Goal: Communication & Community: Answer question/provide support

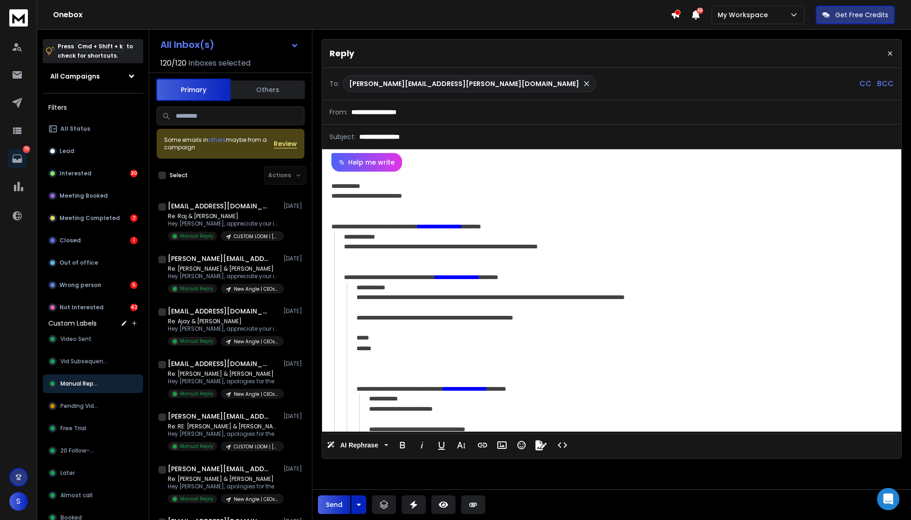
scroll to position [627, 0]
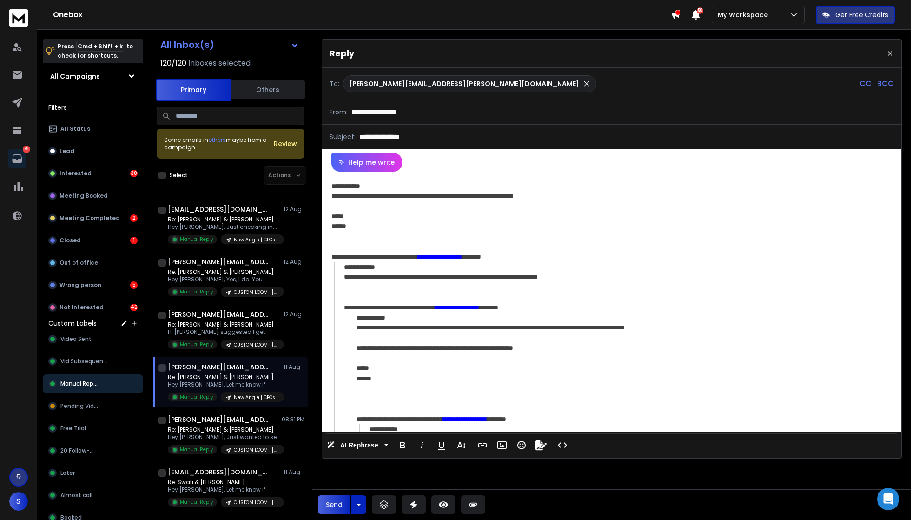
click at [395, 198] on div "**********" at bounding box center [610, 196] width 558 height 10
drag, startPoint x: 560, startPoint y: 196, endPoint x: 528, endPoint y: 196, distance: 31.6
click at [528, 196] on div "**********" at bounding box center [610, 196] width 558 height 10
click at [325, 515] on div "Send" at bounding box center [611, 504] width 599 height 30
click at [330, 505] on button "Send" at bounding box center [334, 504] width 33 height 19
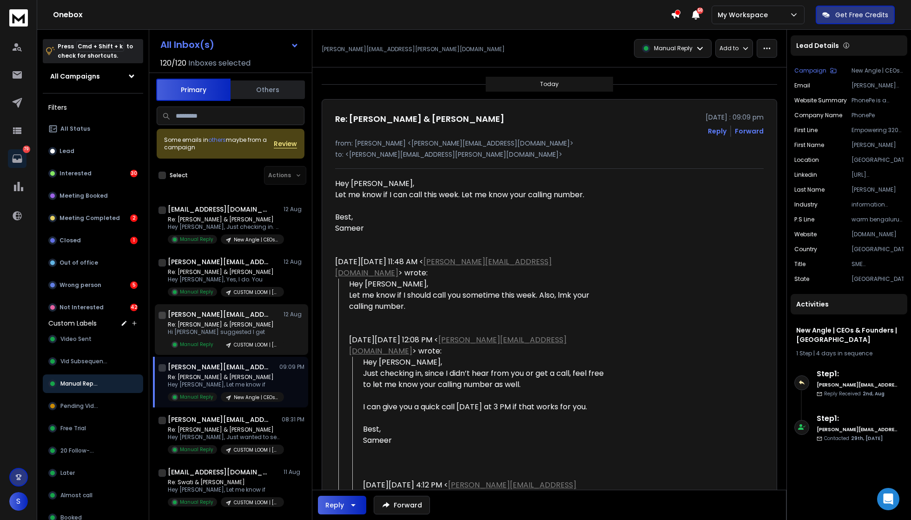
click at [221, 349] on div "Manual Reply CUSTOM LOOM | MATT LUCERO | WHOLE WORLD" at bounding box center [226, 344] width 116 height 10
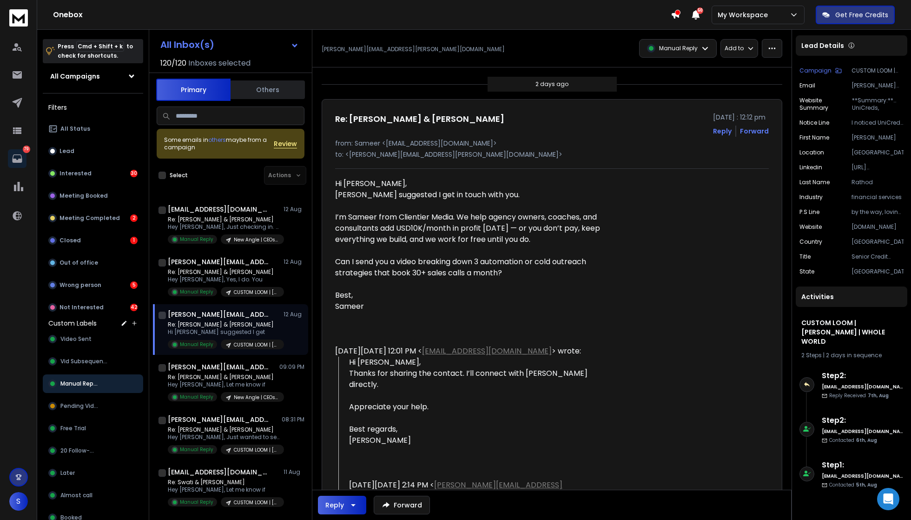
click at [322, 502] on button "Reply" at bounding box center [342, 504] width 48 height 19
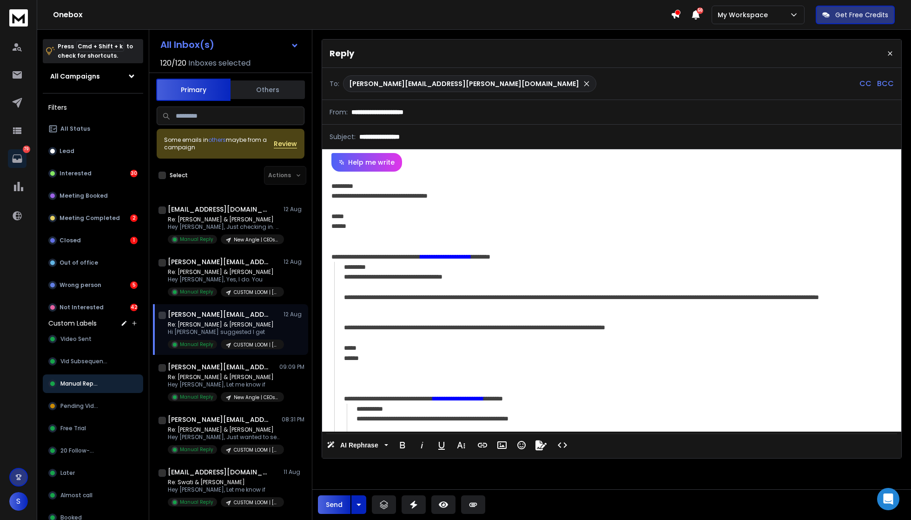
click at [336, 501] on button "Send" at bounding box center [334, 504] width 33 height 19
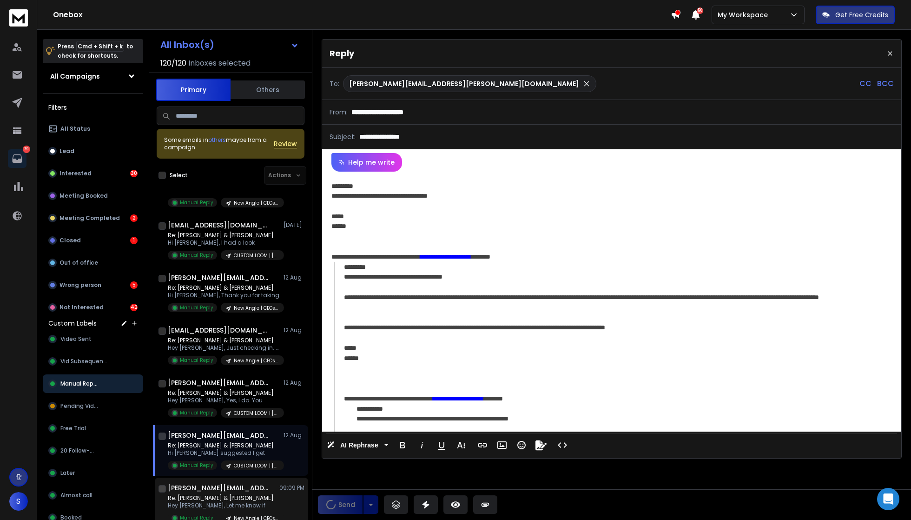
scroll to position [502, 0]
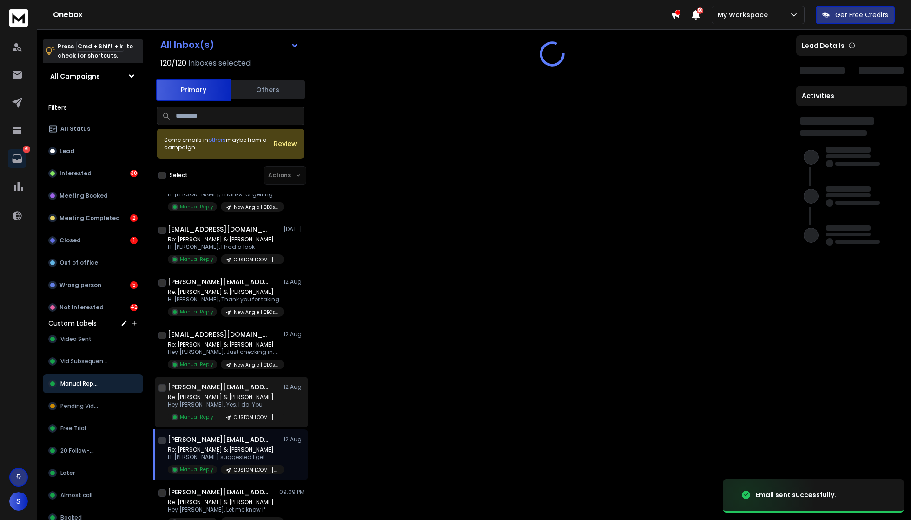
click at [244, 408] on p "Hey Chad, Yes, I do. You" at bounding box center [224, 404] width 112 height 7
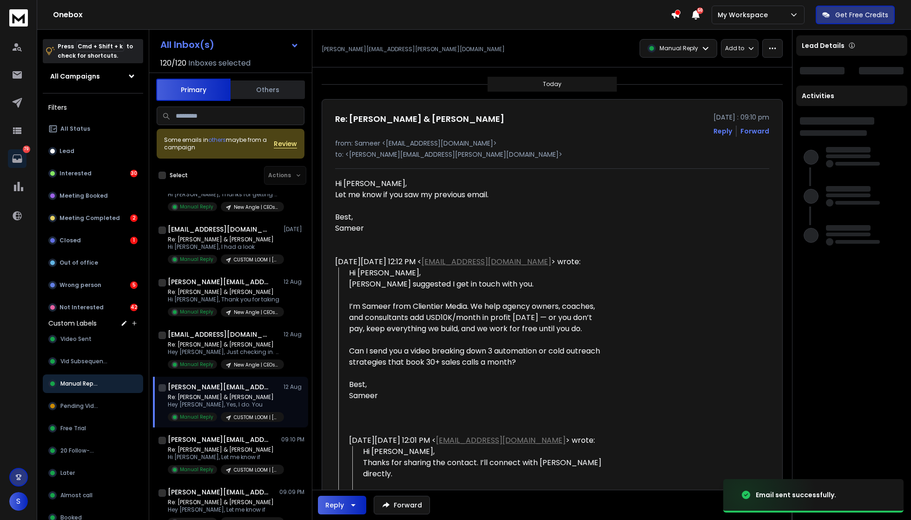
click at [244, 408] on p "Hey Chad, Yes, I do. You" at bounding box center [224, 404] width 112 height 7
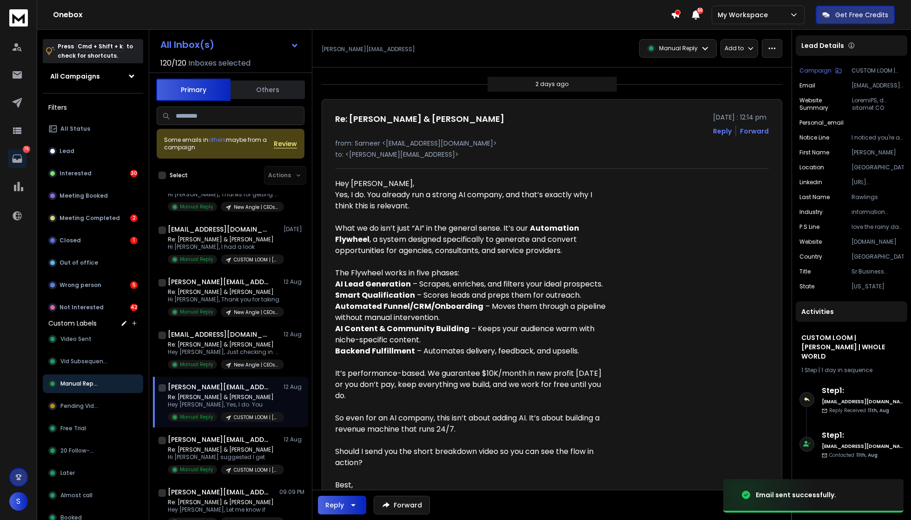
click at [244, 408] on p "Hey Chad, Yes, I do. You" at bounding box center [224, 404] width 112 height 7
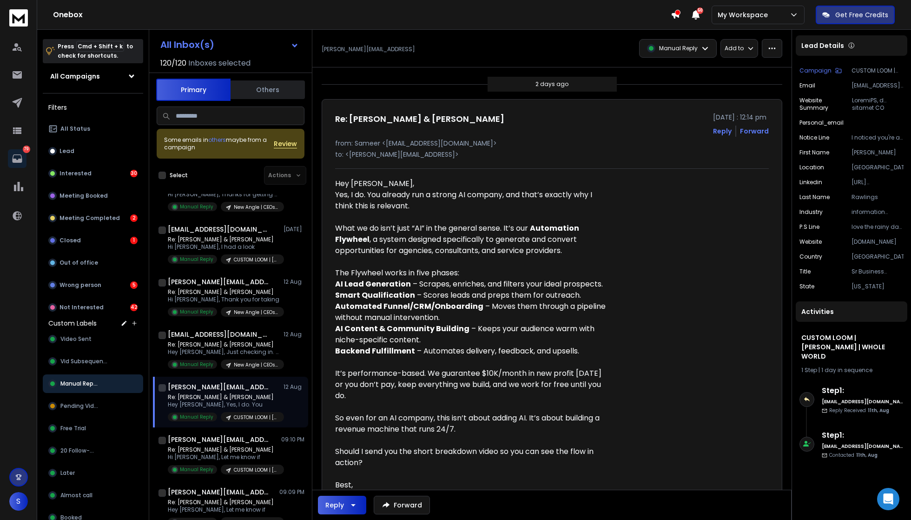
scroll to position [0, 0]
click at [336, 502] on div "Reply" at bounding box center [334, 504] width 19 height 9
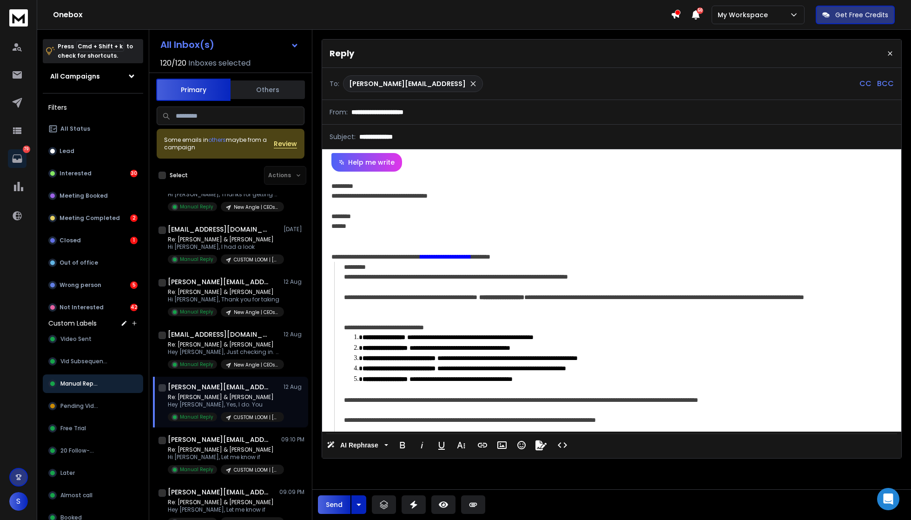
click at [334, 501] on button "Send" at bounding box center [334, 504] width 33 height 19
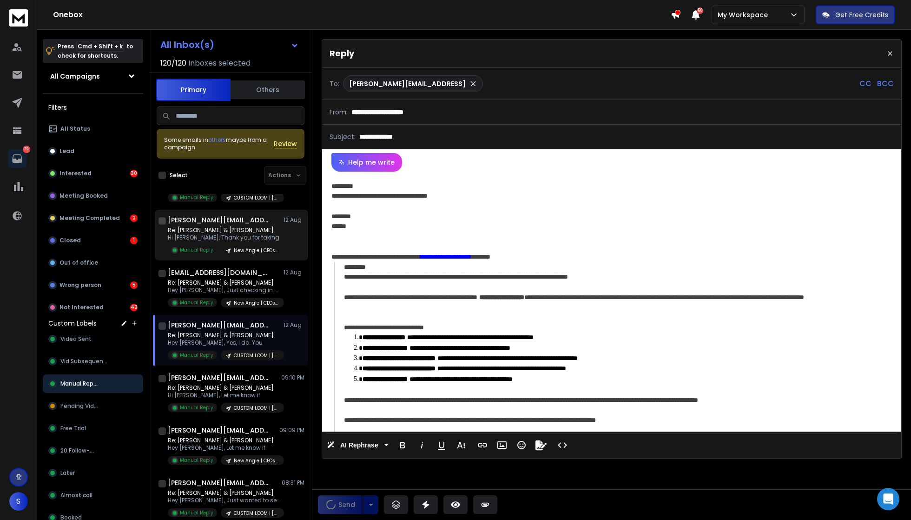
scroll to position [578, 0]
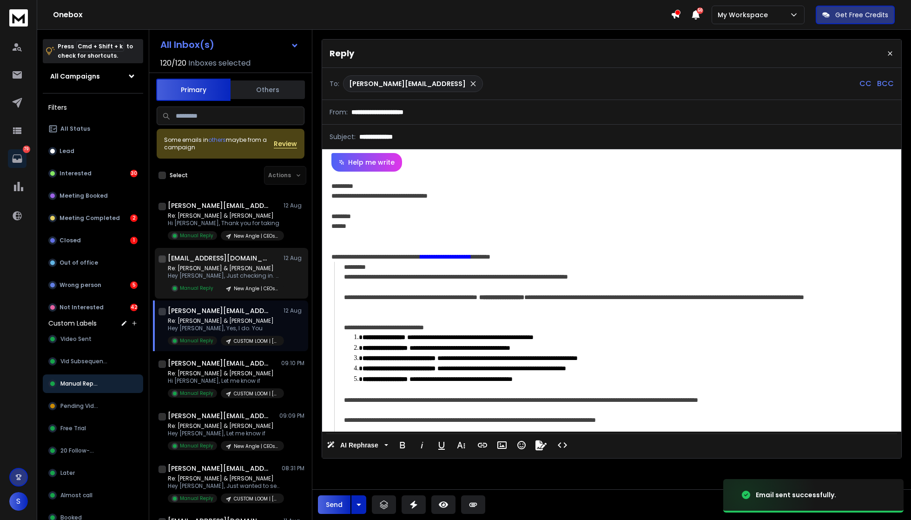
click at [237, 293] on div "New Angle | CEOs & Founders | [GEOGRAPHIC_DATA]" at bounding box center [252, 288] width 63 height 10
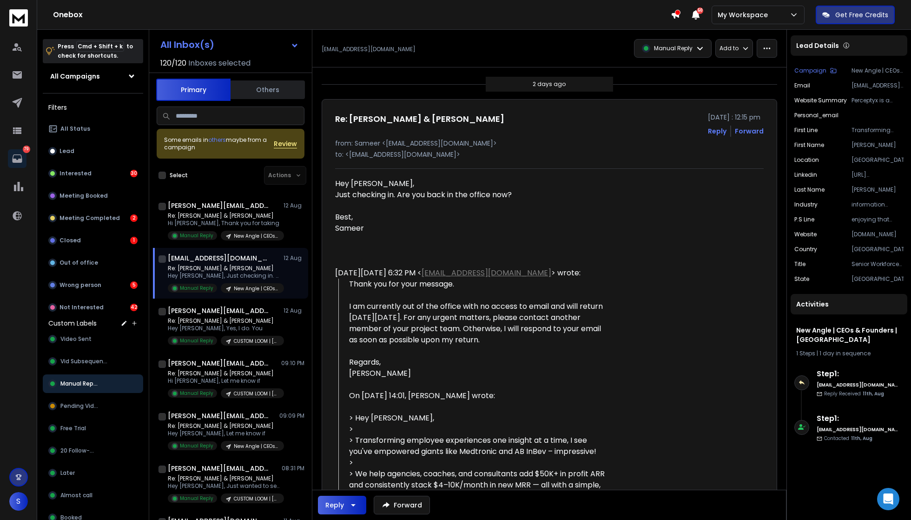
click at [330, 503] on div "Reply" at bounding box center [334, 504] width 19 height 9
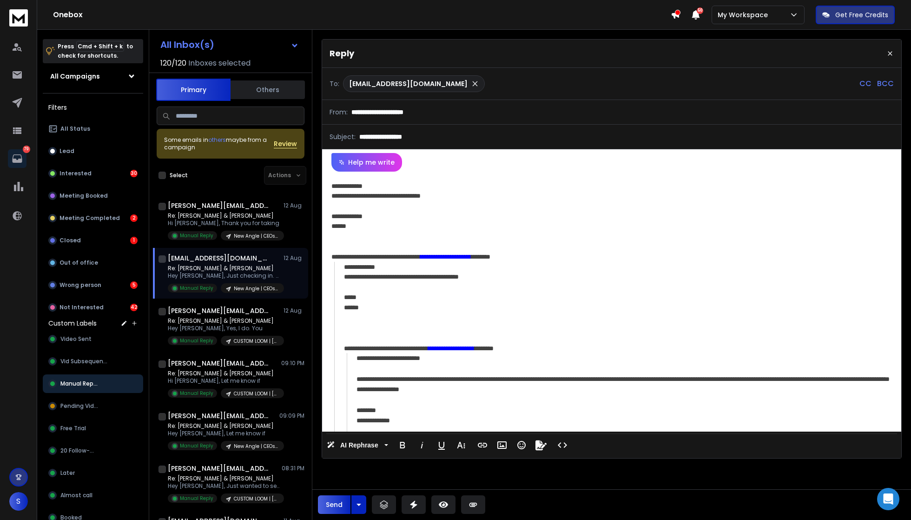
click at [333, 507] on button "Send" at bounding box center [334, 504] width 33 height 19
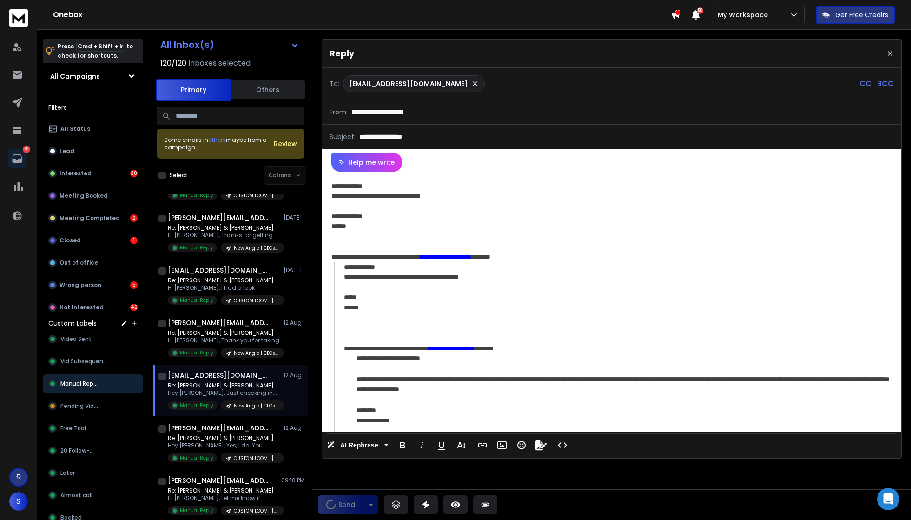
scroll to position [457, 0]
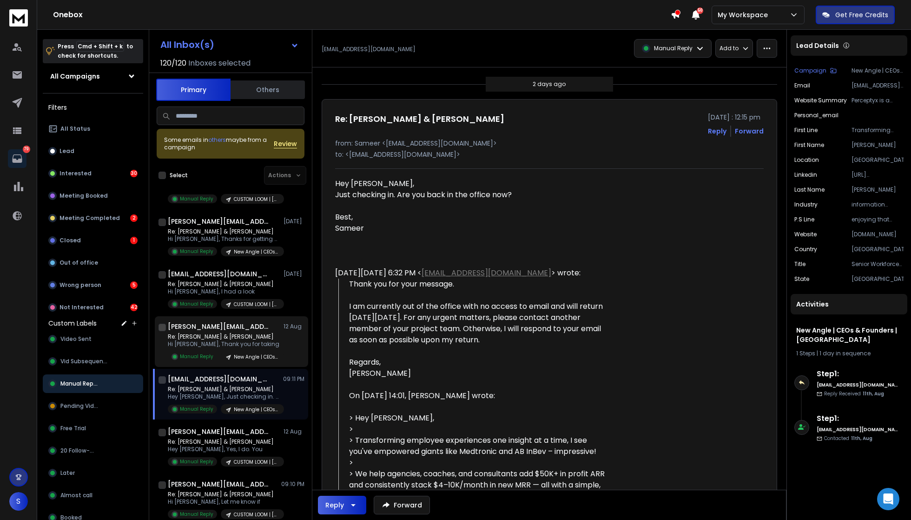
click at [232, 361] on div "New Angle | CEOs & Founders | [GEOGRAPHIC_DATA]" at bounding box center [252, 356] width 63 height 10
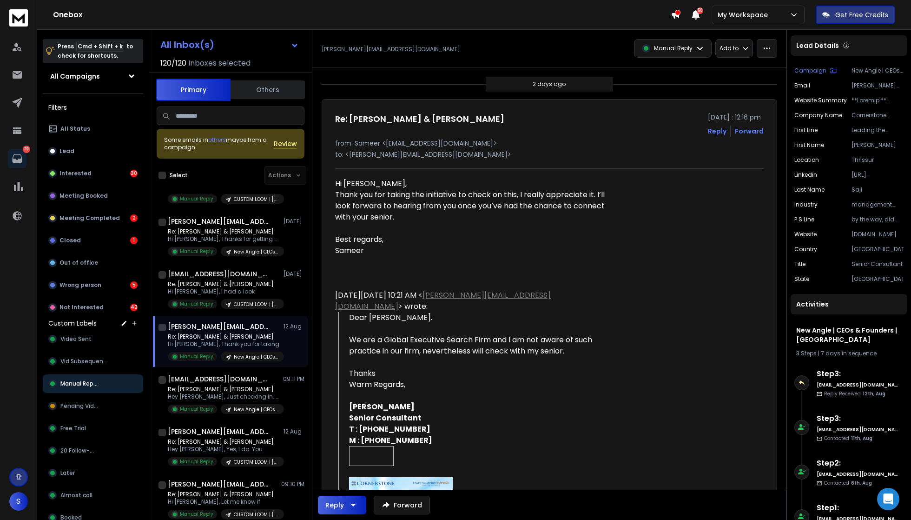
click at [237, 361] on div "New Angle | CEOs & Founders | [GEOGRAPHIC_DATA]" at bounding box center [252, 356] width 63 height 10
click at [333, 499] on div "Reply" at bounding box center [341, 504] width 33 height 11
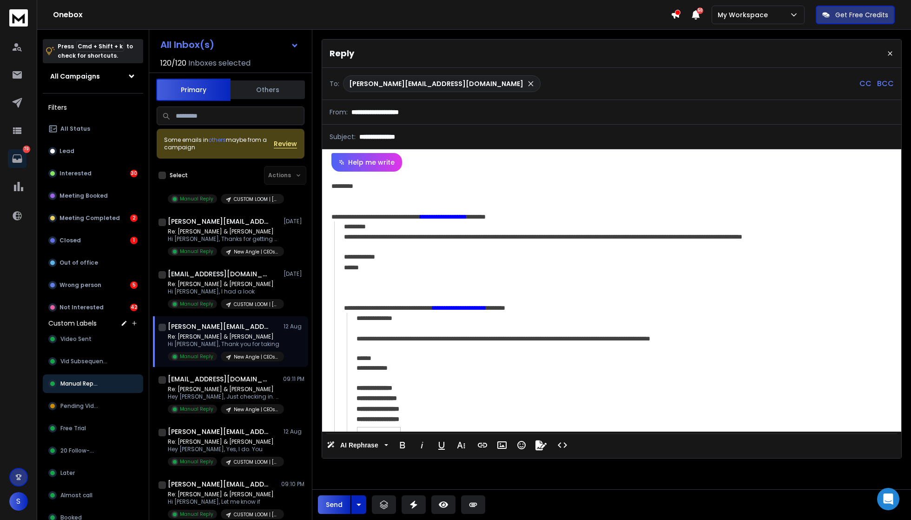
click at [886, 54] on icon at bounding box center [889, 53] width 7 height 7
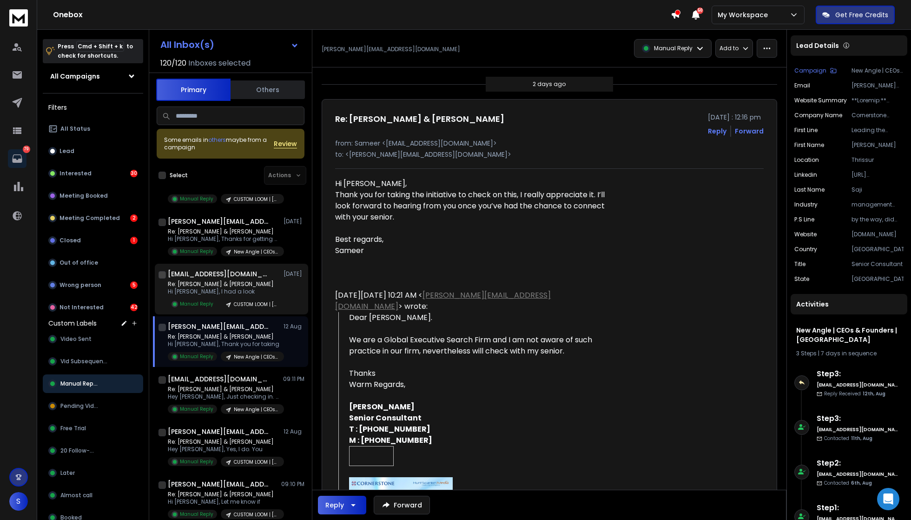
click at [262, 288] on p "Re: [PERSON_NAME] & [PERSON_NAME]" at bounding box center [224, 283] width 112 height 7
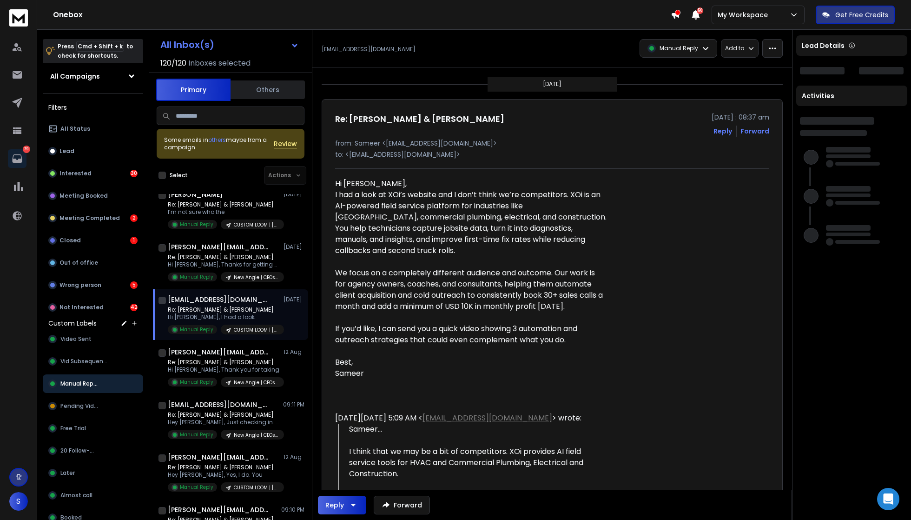
scroll to position [430, 0]
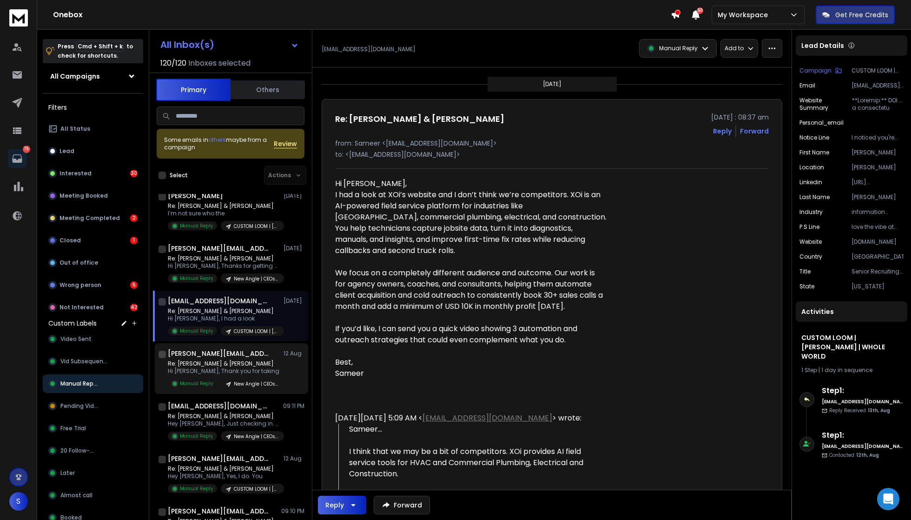
click at [238, 367] on p "Re: [PERSON_NAME] & [PERSON_NAME]" at bounding box center [224, 363] width 112 height 7
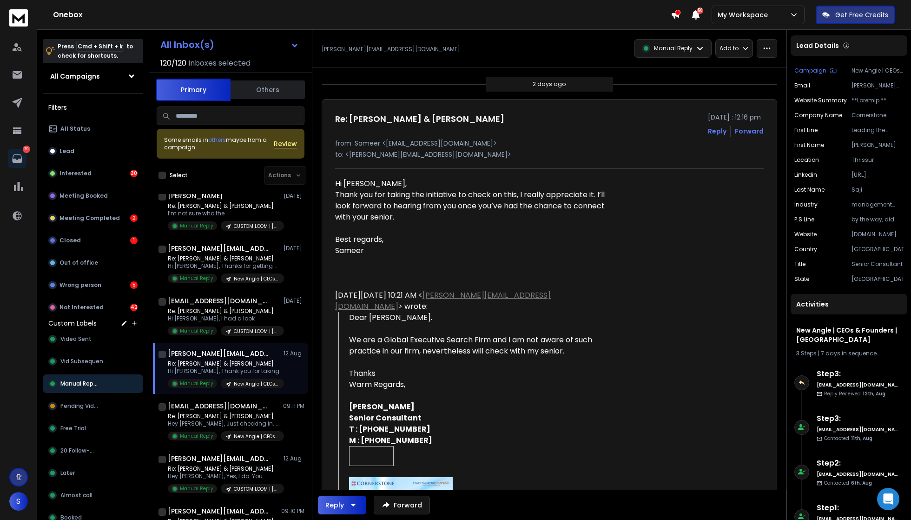
click at [324, 512] on button "Reply" at bounding box center [342, 504] width 48 height 19
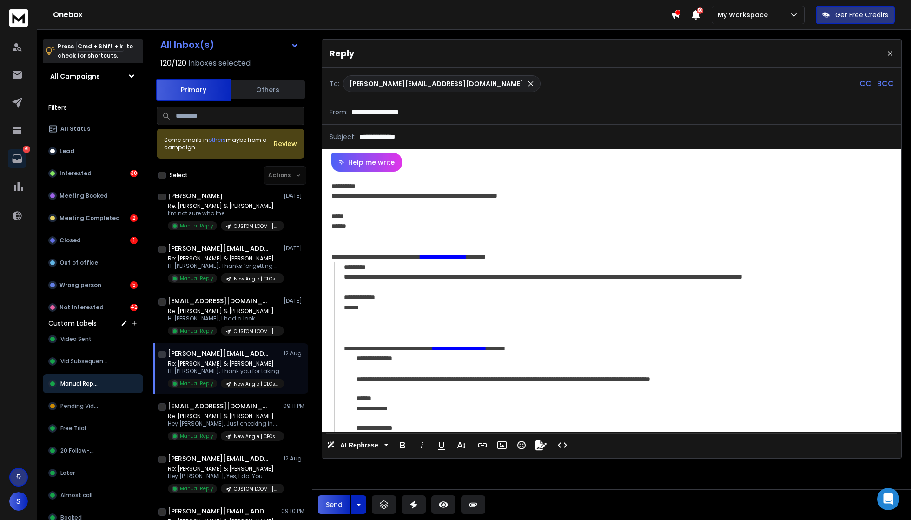
click at [326, 504] on button "Send" at bounding box center [334, 504] width 33 height 19
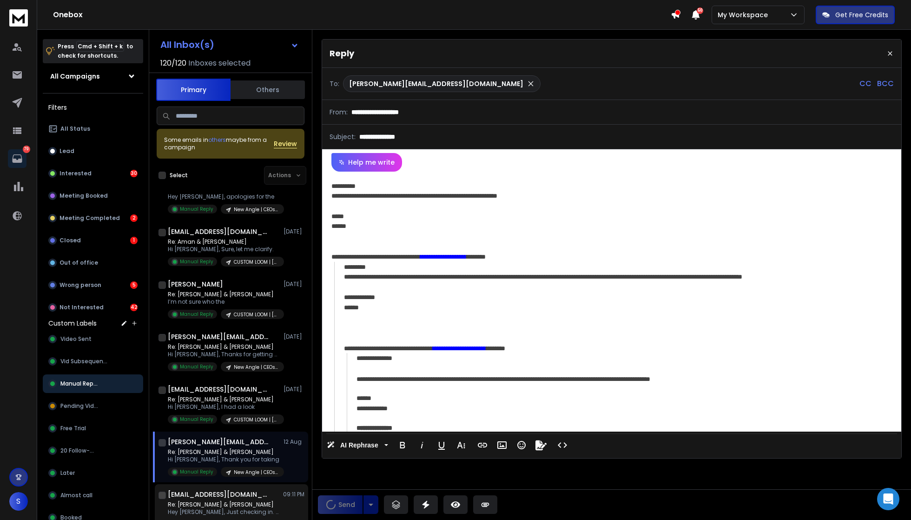
scroll to position [341, 0]
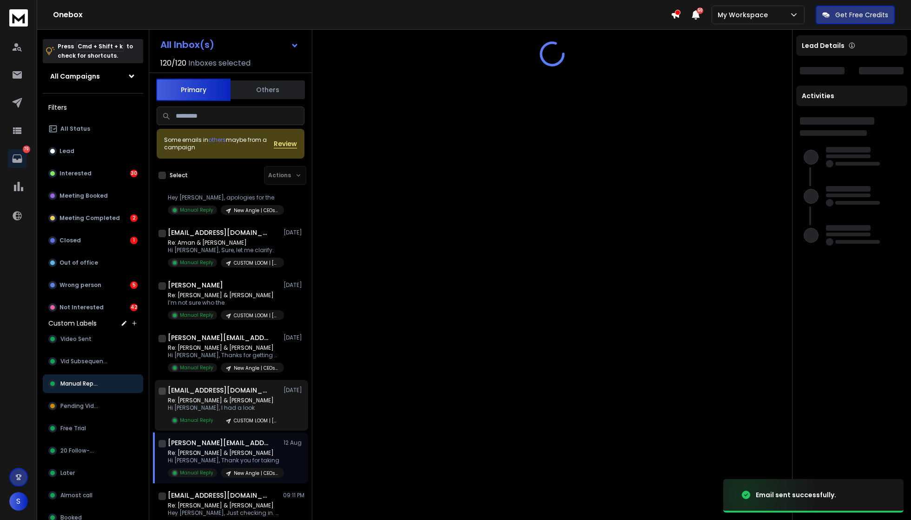
click at [262, 424] on div "Re: Cherice & Sam Hi Cherice, I had a look Manual Reply CUSTOM LOOM | MATT LUCE…" at bounding box center [226, 410] width 116 height 28
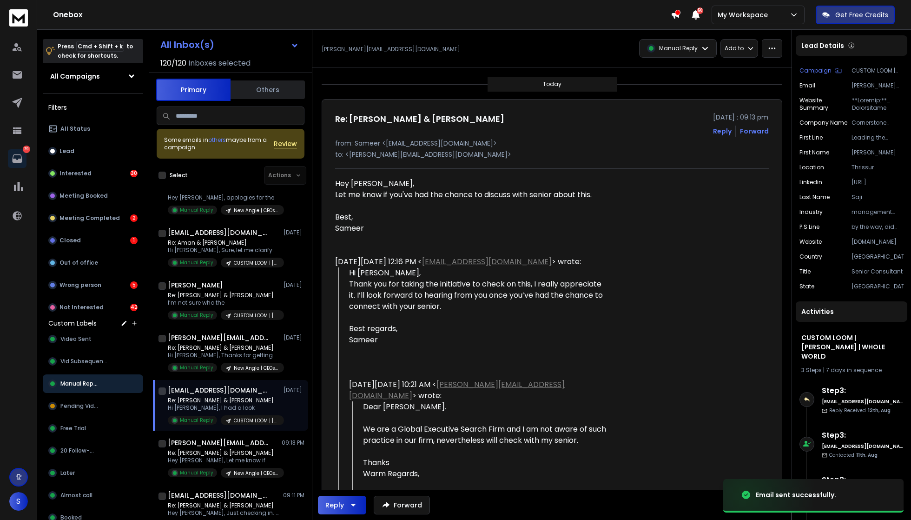
click at [217, 404] on p "Re: [PERSON_NAME] & [PERSON_NAME]" at bounding box center [224, 399] width 112 height 7
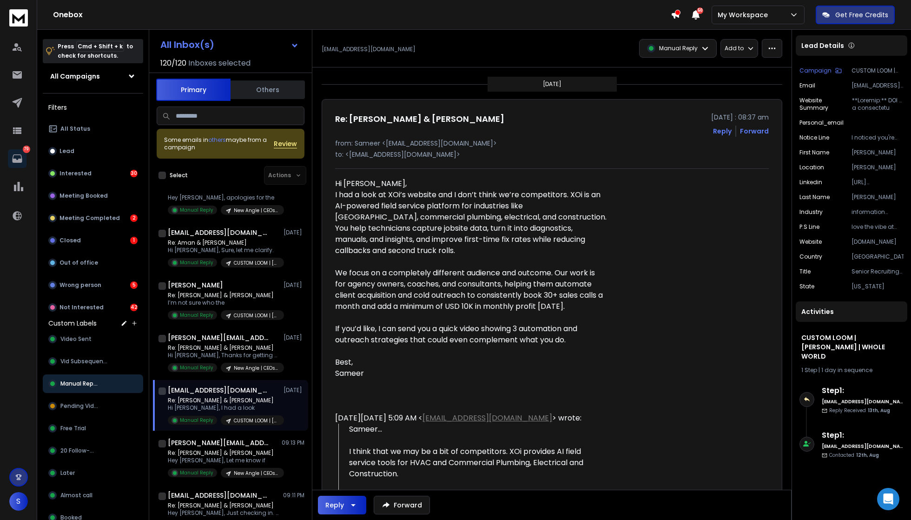
click at [341, 518] on div "Reply Forward" at bounding box center [551, 504] width 479 height 30
click at [342, 501] on div "Reply" at bounding box center [334, 504] width 19 height 9
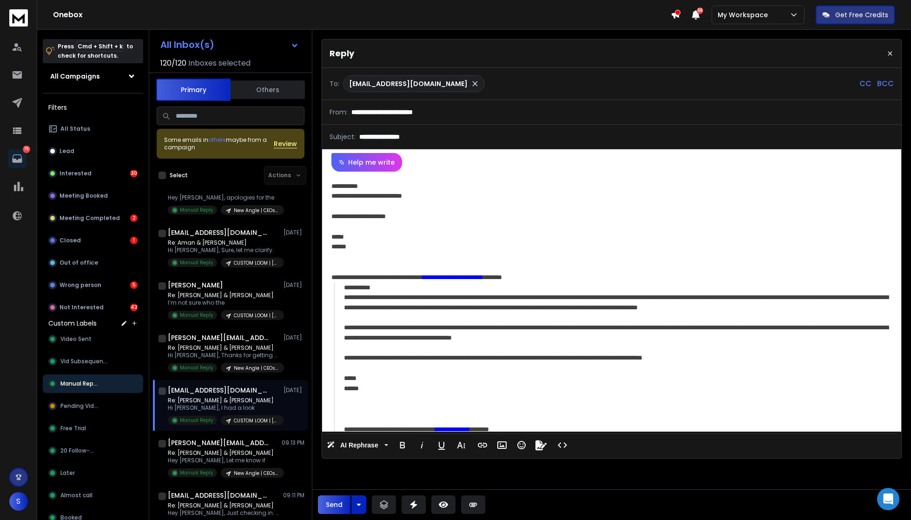
click at [336, 237] on div "*****" at bounding box center [610, 236] width 558 height 10
click at [394, 193] on div "**********" at bounding box center [610, 196] width 558 height 10
click at [331, 219] on div "**********" at bounding box center [611, 301] width 579 height 260
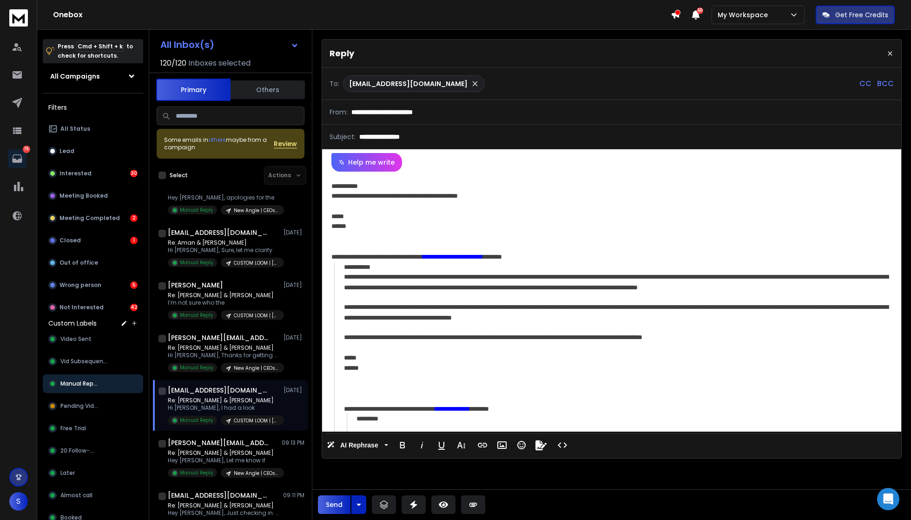
click at [331, 505] on button "Send" at bounding box center [334, 504] width 33 height 19
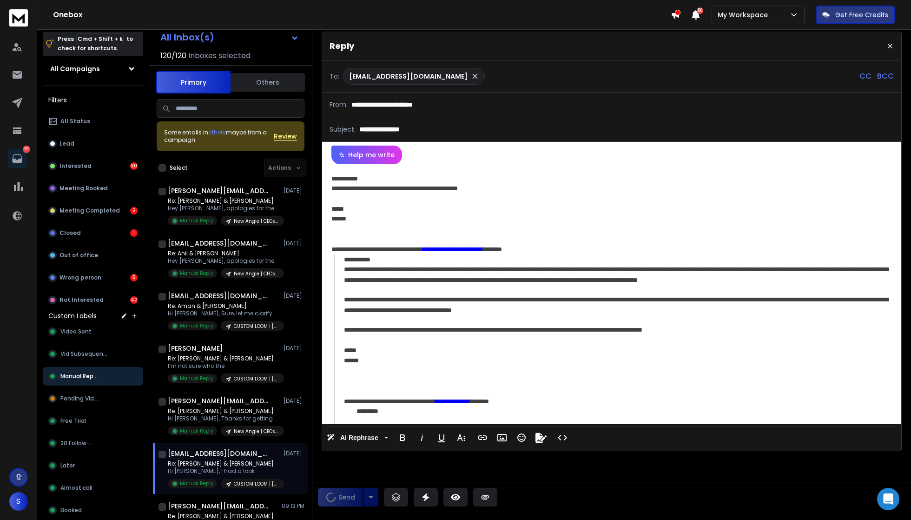
scroll to position [272, 0]
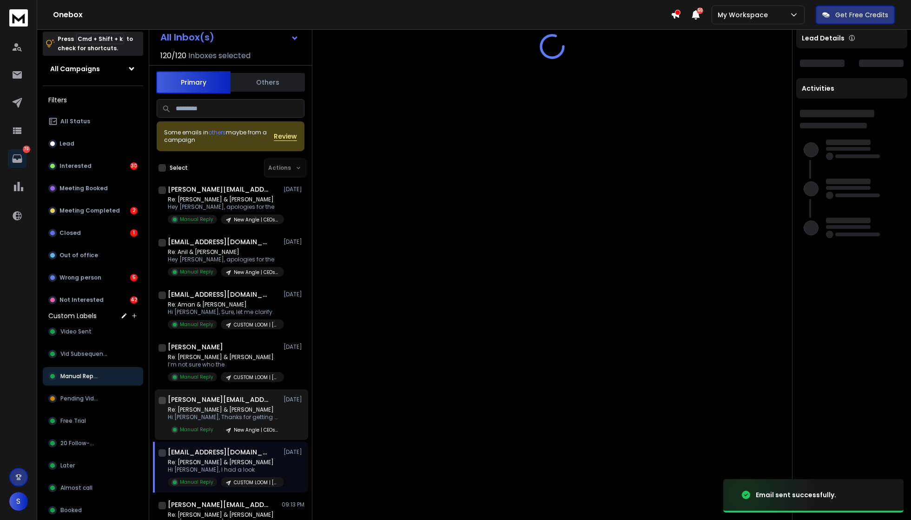
click at [254, 421] on p "Hi Felix, Thanks for getting back" at bounding box center [224, 416] width 112 height 7
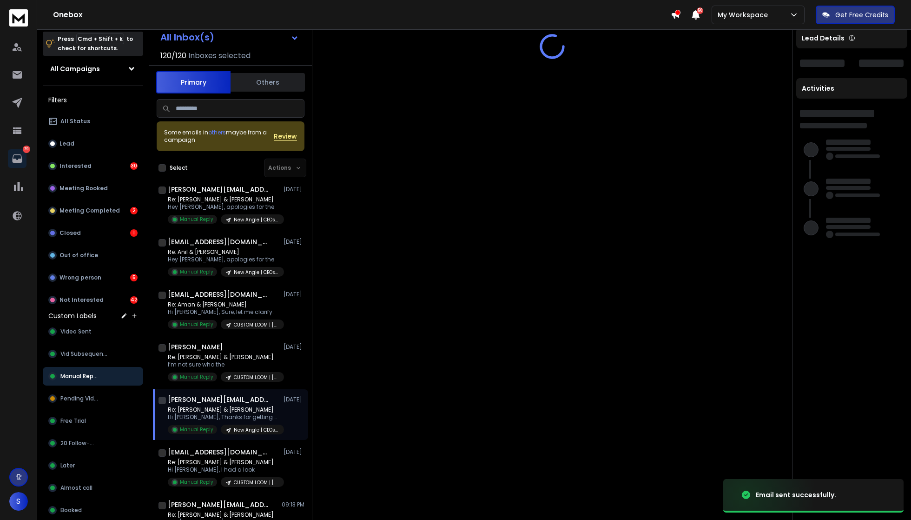
click at [254, 421] on p "Hi Felix, Thanks for getting back" at bounding box center [224, 416] width 112 height 7
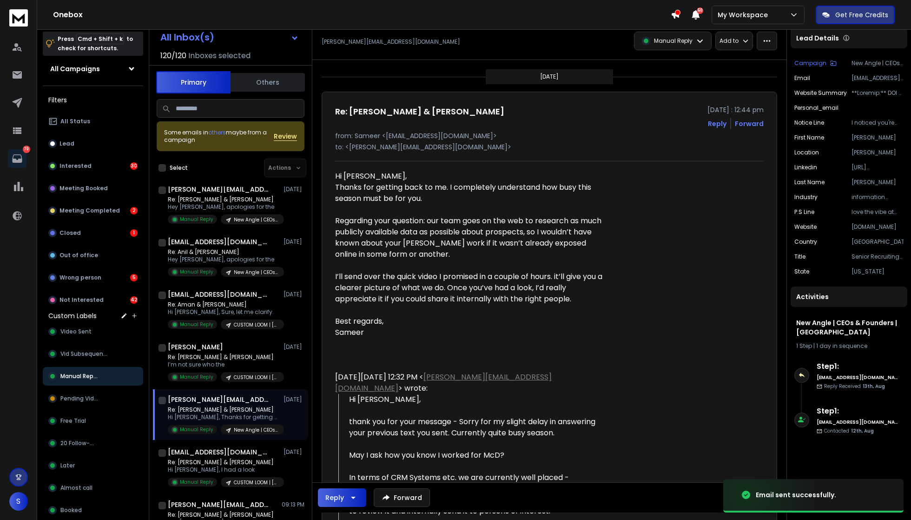
click at [254, 421] on p "Hi Felix, Thanks for getting back" at bounding box center [224, 416] width 112 height 7
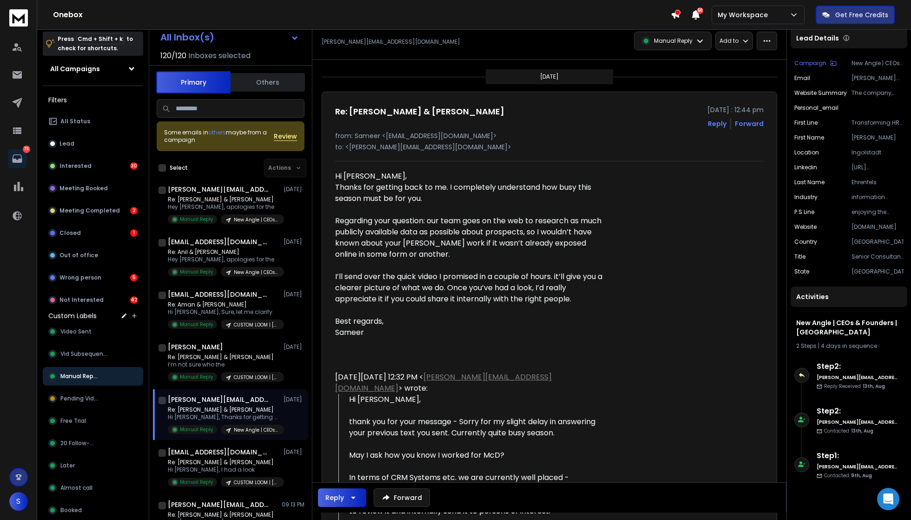
scroll to position [0, 0]
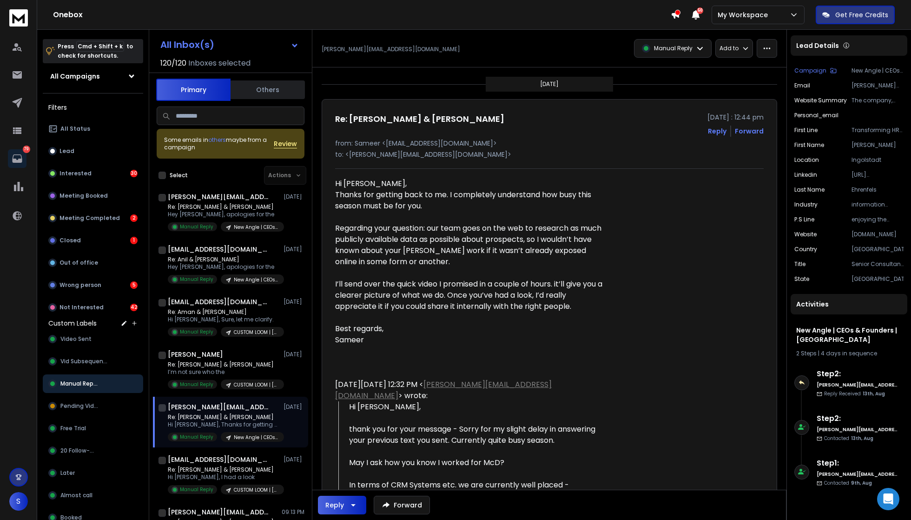
click at [698, 35] on div "felix.ehrenfels@mmmake.com Manual Reply Add to Manual Reply Add to" at bounding box center [549, 49] width 474 height 38
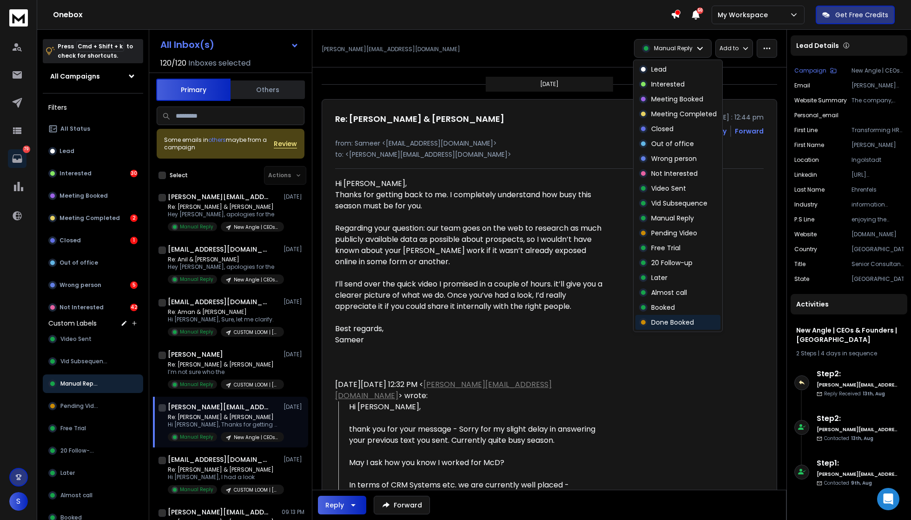
click at [646, 317] on div "Done Booked" at bounding box center [666, 321] width 55 height 9
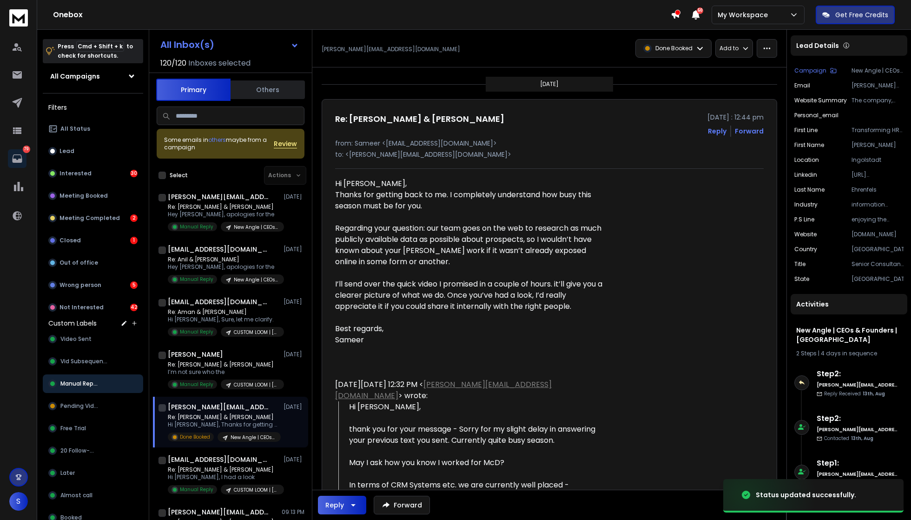
click at [696, 47] on icon at bounding box center [699, 48] width 7 height 7
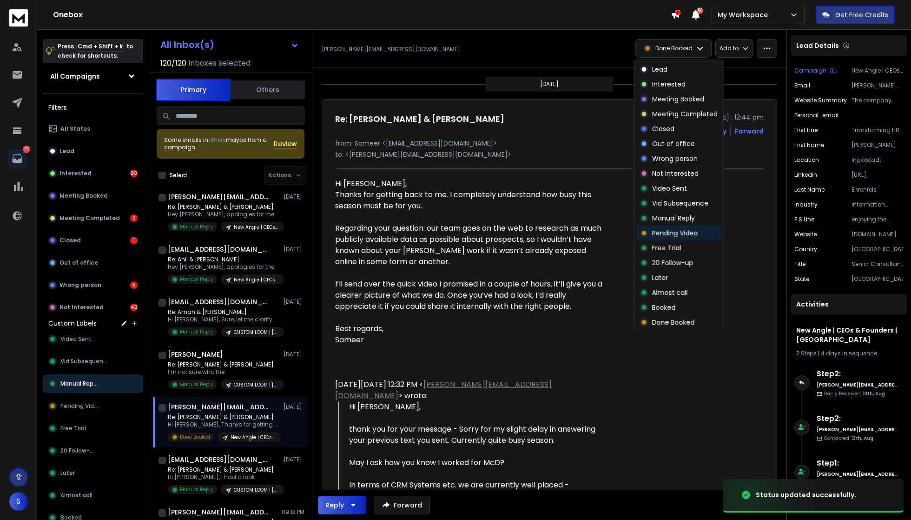
click at [660, 227] on div "Pending Video" at bounding box center [678, 232] width 85 height 15
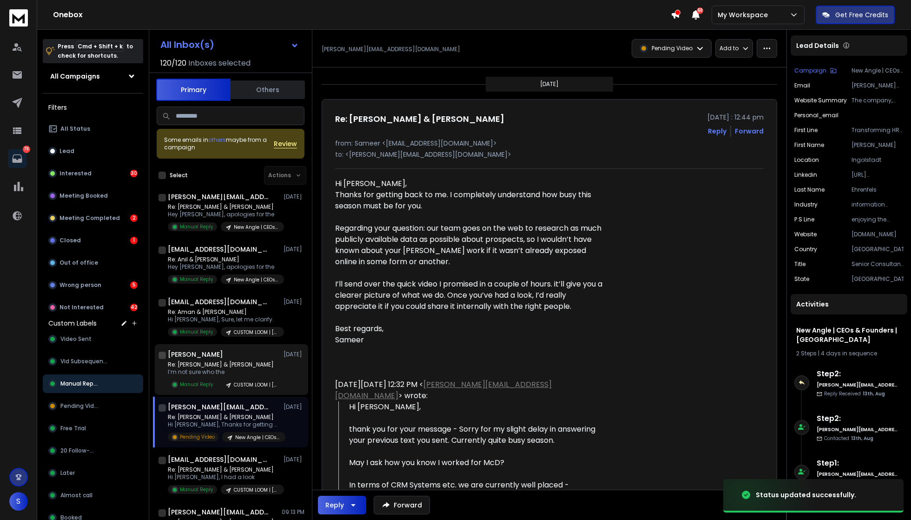
click at [211, 395] on div "Prasanth Mohite 13 Aug Re: Prasanth & Sam I’m not sure who the Manual Reply CUS…" at bounding box center [231, 369] width 153 height 51
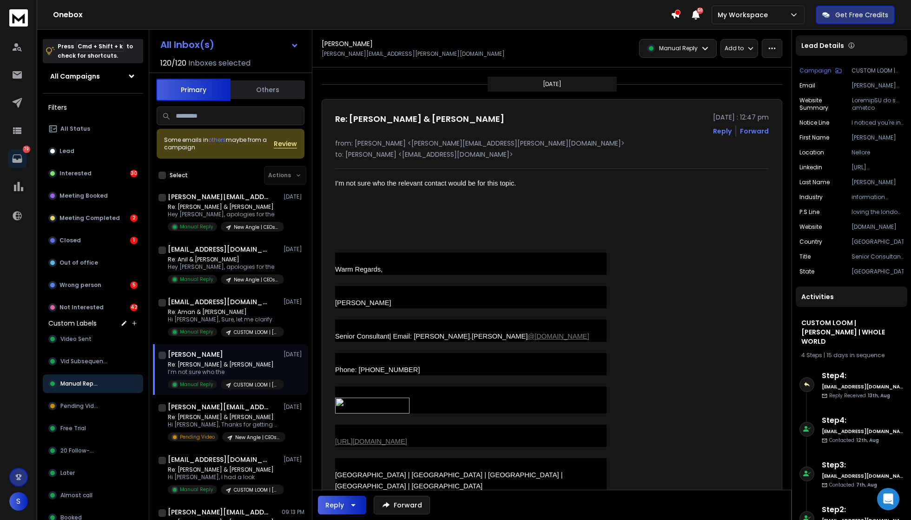
click at [341, 499] on button "Reply" at bounding box center [342, 504] width 48 height 19
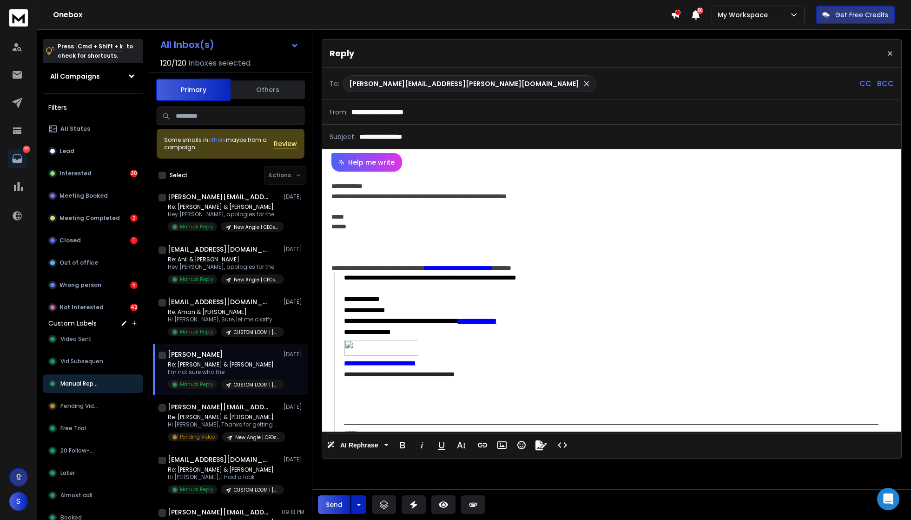
click at [331, 504] on button "Send" at bounding box center [334, 504] width 33 height 19
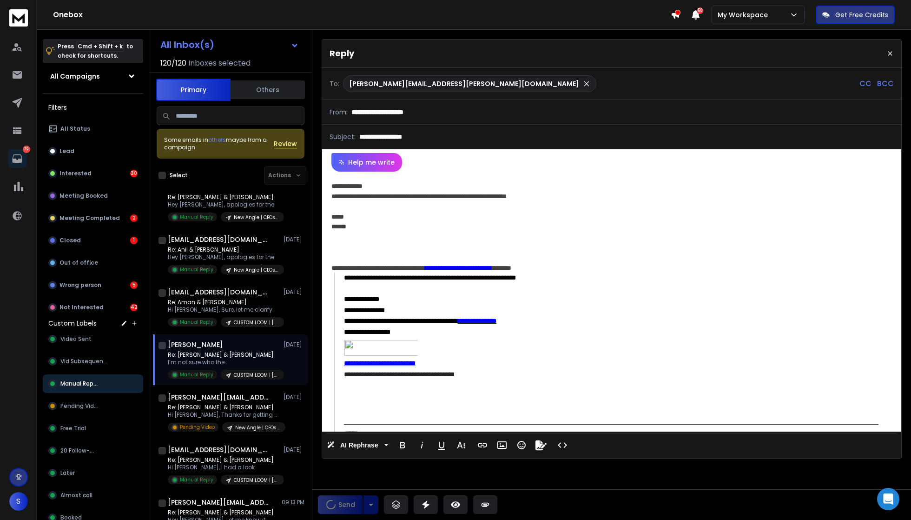
scroll to position [285, 0]
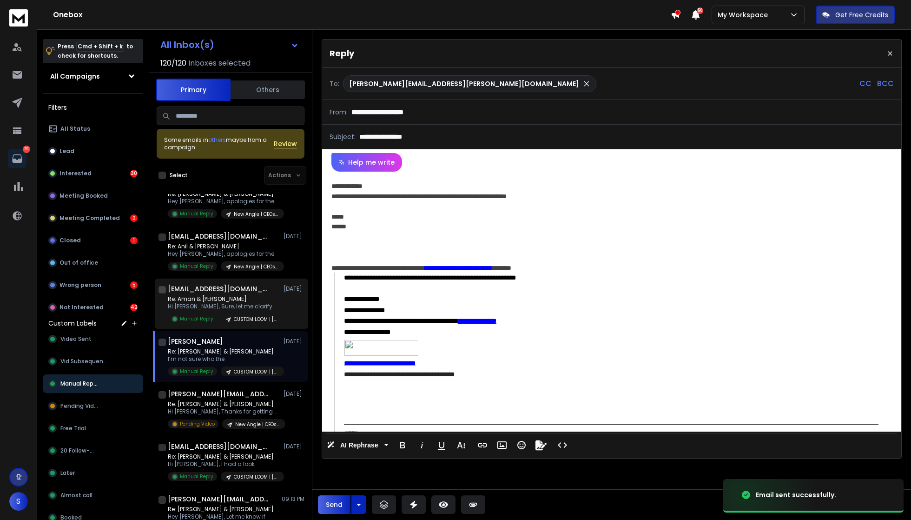
click at [238, 310] on p "Hi Aman, Sure, let me clarify." at bounding box center [224, 306] width 112 height 7
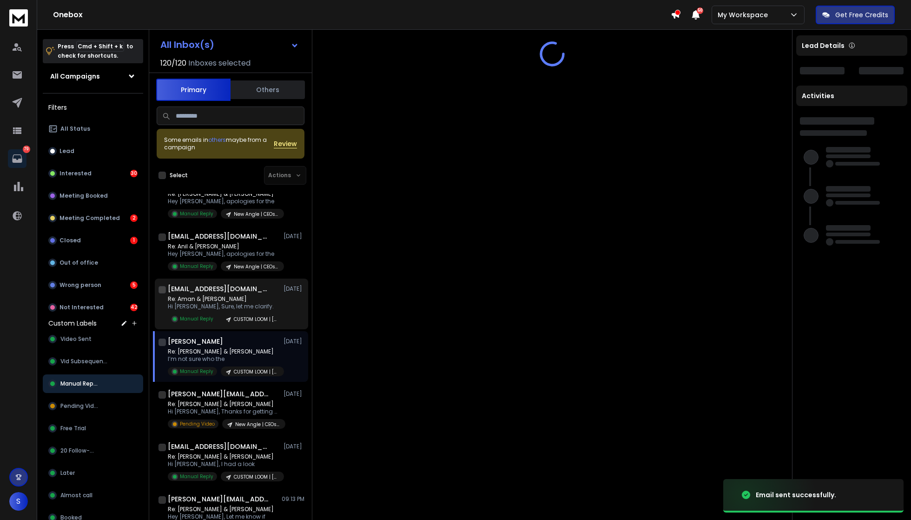
click at [238, 310] on p "Hi Aman, Sure, let me clarify." at bounding box center [224, 306] width 112 height 7
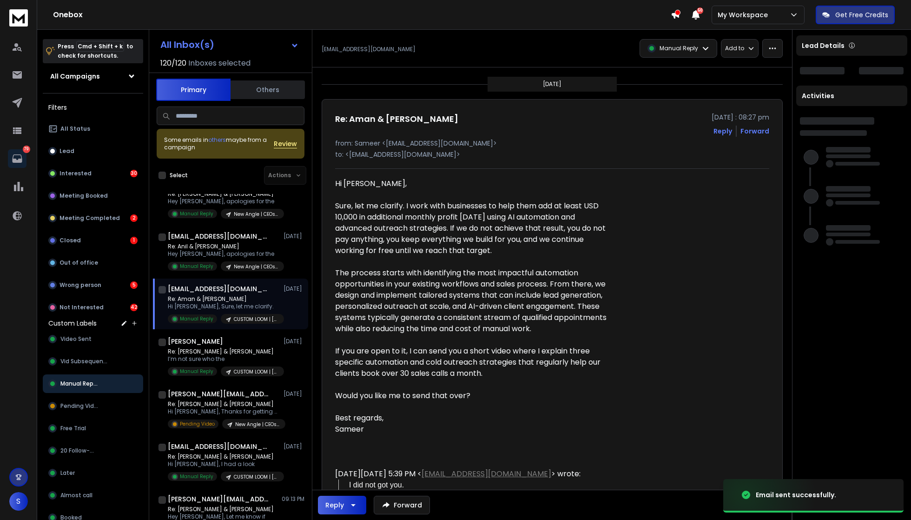
click at [238, 310] on p "Hi Aman, Sure, let me clarify." at bounding box center [224, 306] width 112 height 7
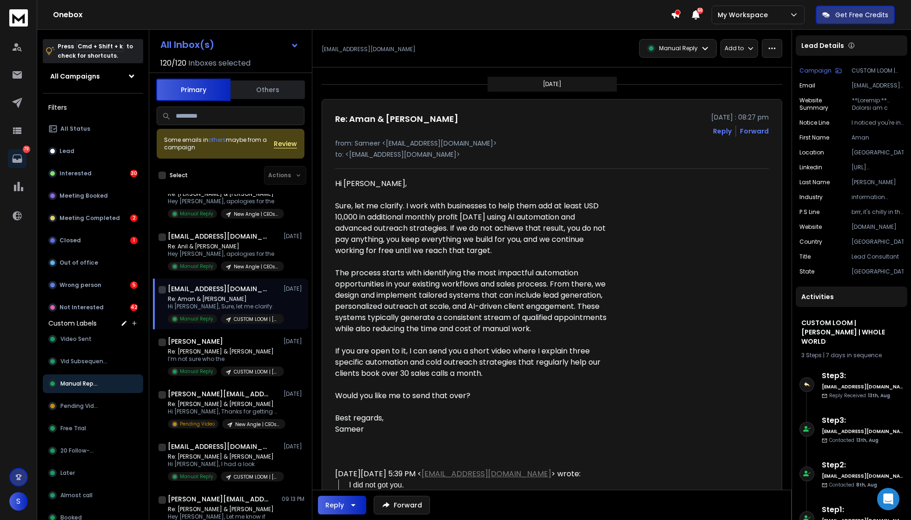
scroll to position [0, 0]
click at [333, 504] on div "Reply" at bounding box center [334, 504] width 19 height 9
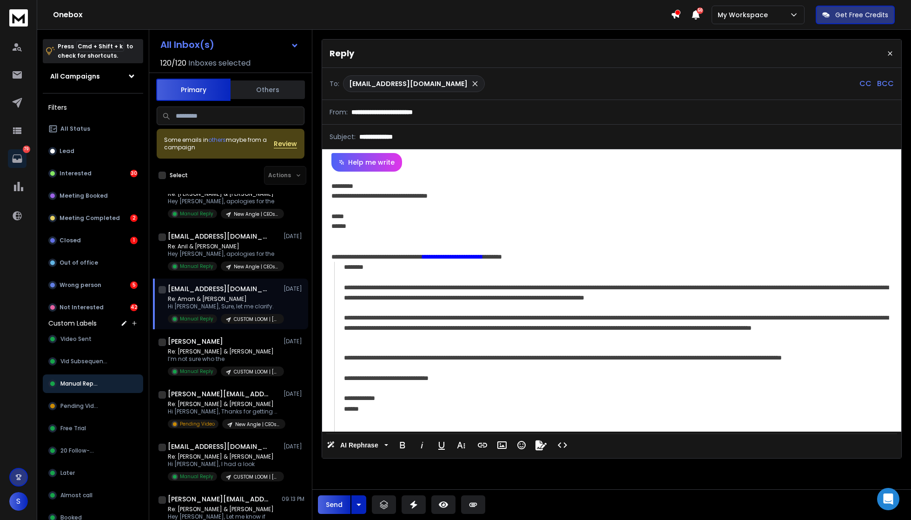
click at [325, 508] on button "Send" at bounding box center [334, 504] width 33 height 19
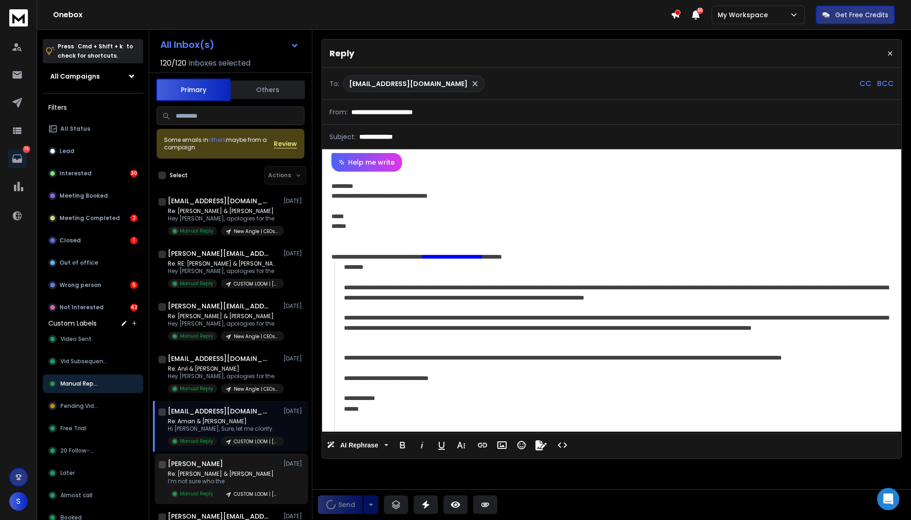
scroll to position [148, 0]
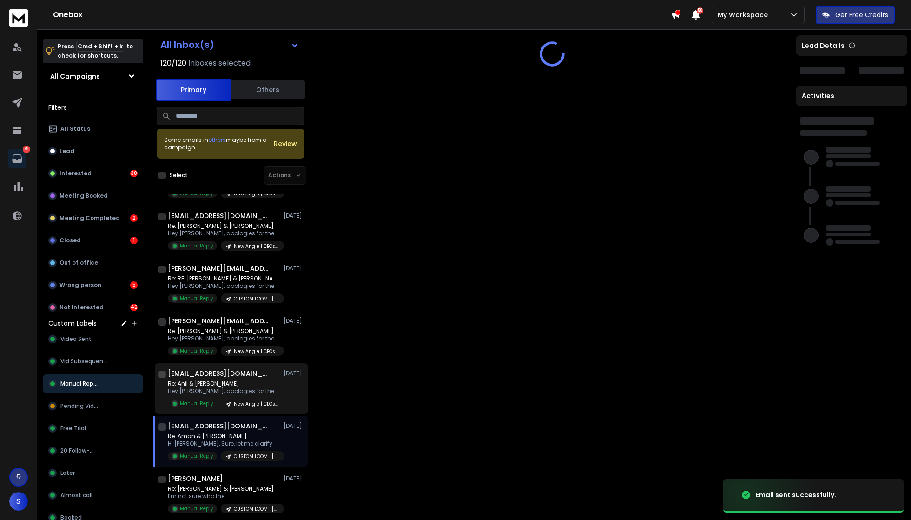
click at [244, 378] on h1 "[EMAIL_ADDRESS][DOMAIN_NAME]" at bounding box center [219, 373] width 102 height 9
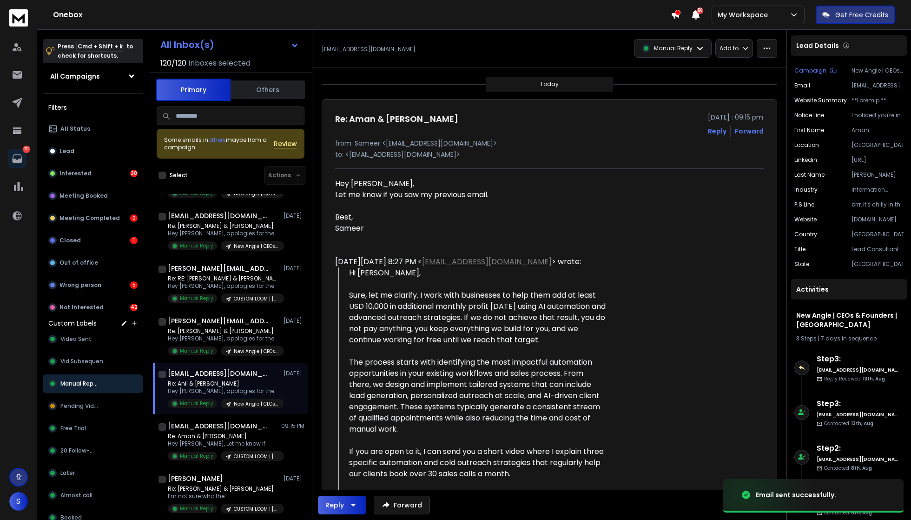
click at [244, 378] on h1 "[EMAIL_ADDRESS][DOMAIN_NAME]" at bounding box center [219, 373] width 102 height 9
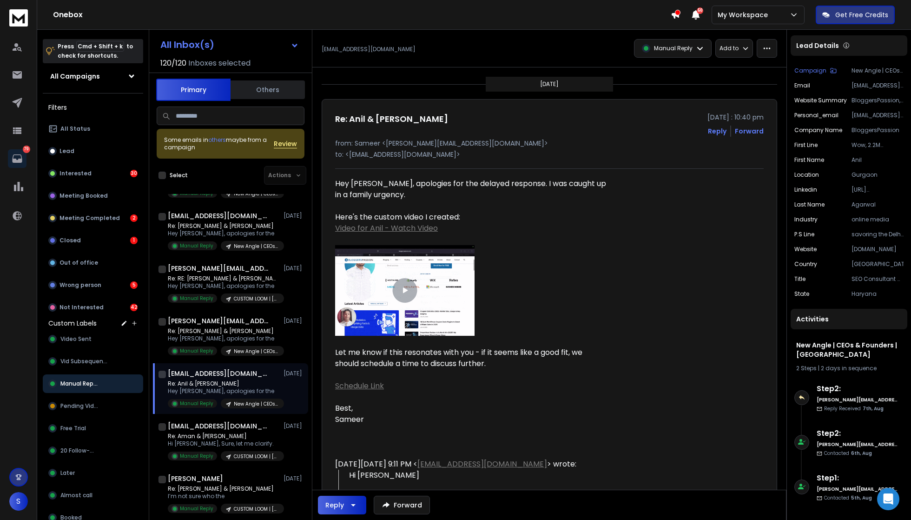
click at [244, 378] on h1 "[EMAIL_ADDRESS][DOMAIN_NAME]" at bounding box center [219, 373] width 102 height 9
click at [331, 504] on div "Reply" at bounding box center [334, 504] width 19 height 9
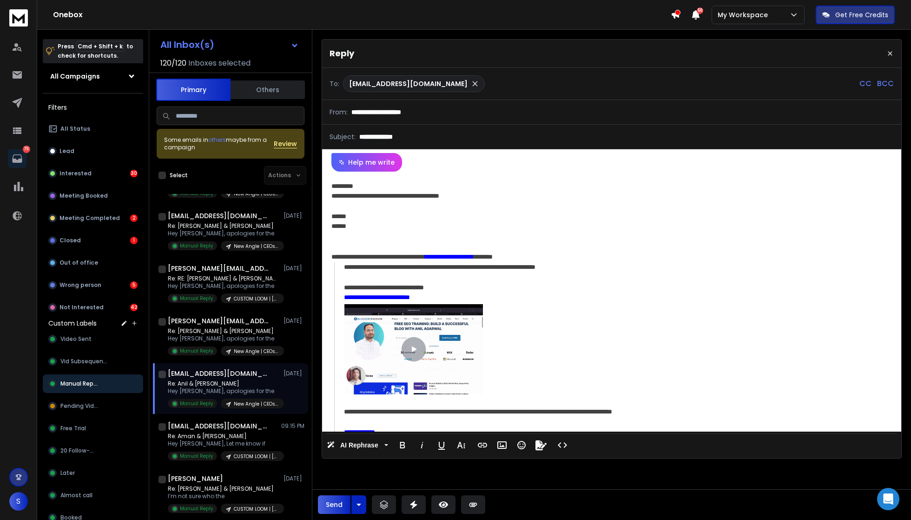
click at [335, 502] on button "Send" at bounding box center [334, 504] width 33 height 19
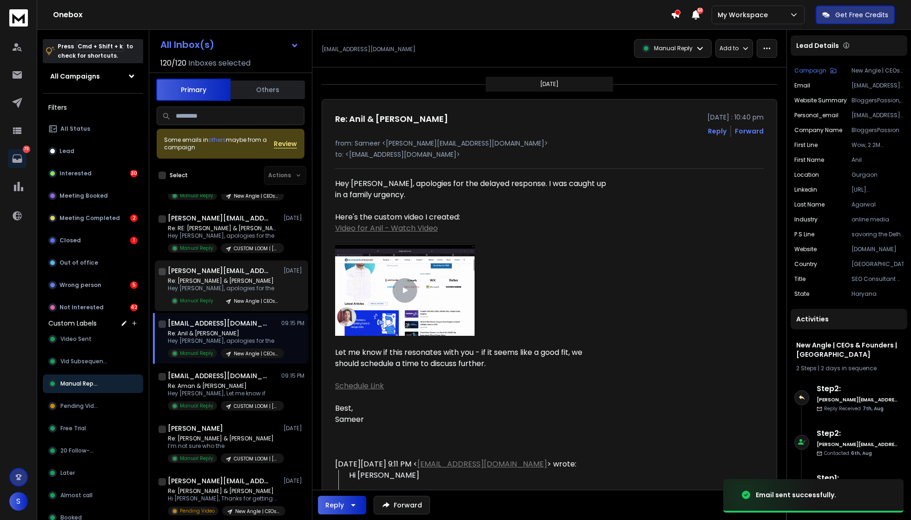
scroll to position [206, 0]
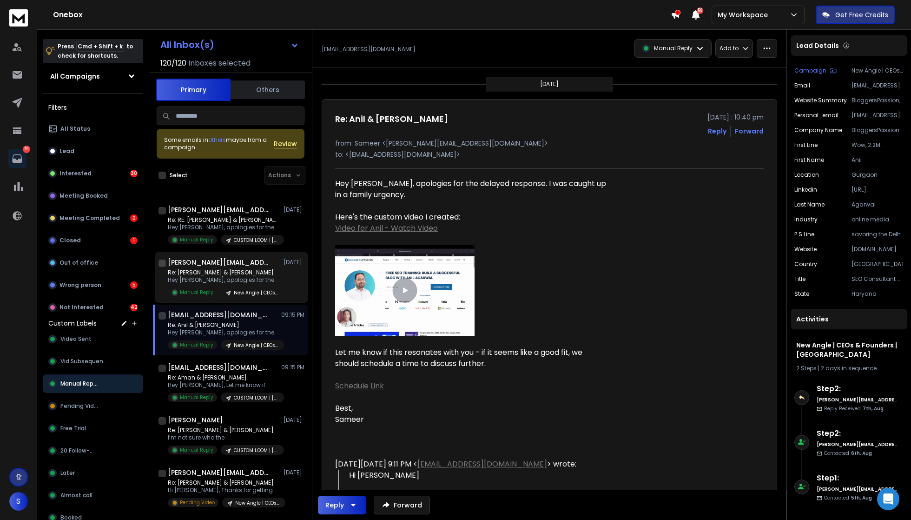
click at [238, 295] on p "New Angle | CEOs & Founders | [GEOGRAPHIC_DATA]" at bounding box center [256, 292] width 45 height 7
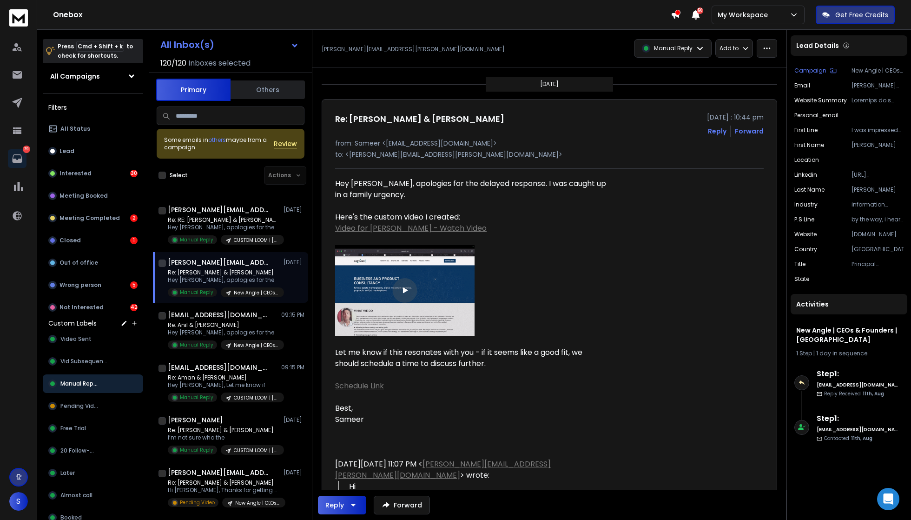
click at [331, 497] on button "Reply" at bounding box center [342, 504] width 48 height 19
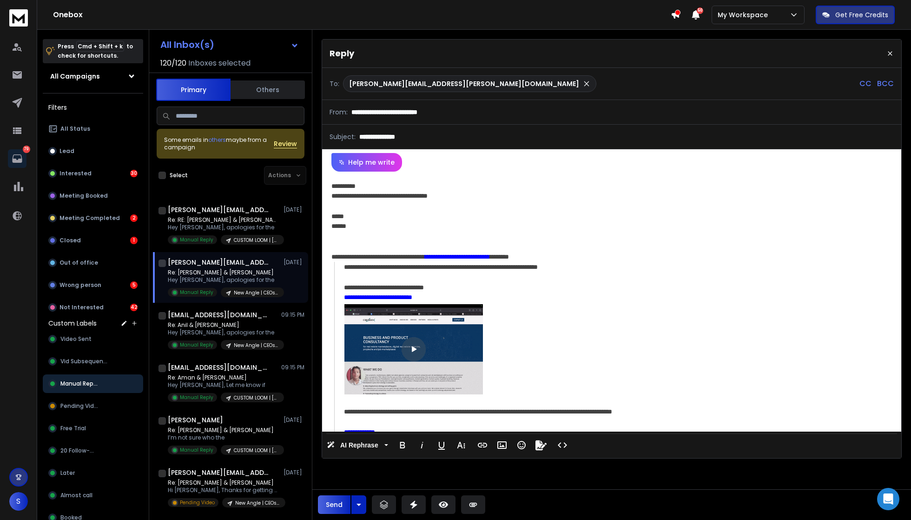
click at [335, 508] on button "Send" at bounding box center [334, 504] width 33 height 19
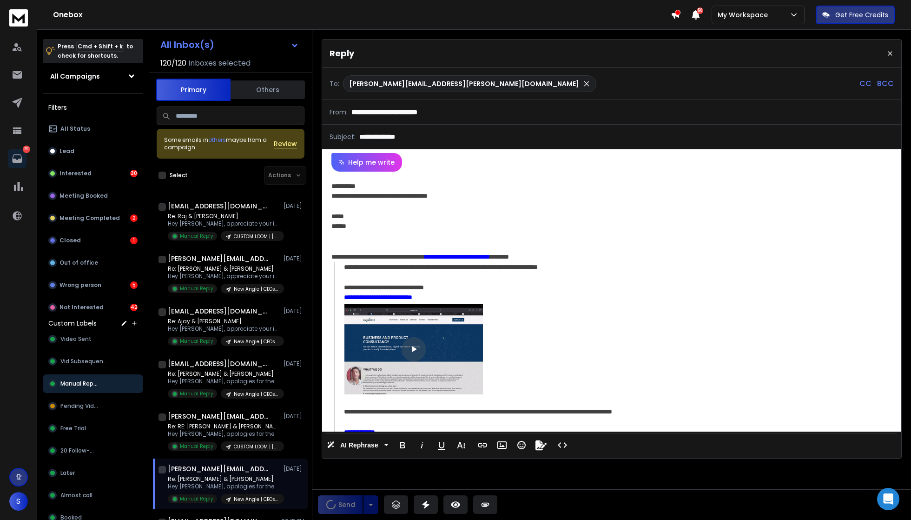
scroll to position [0, 0]
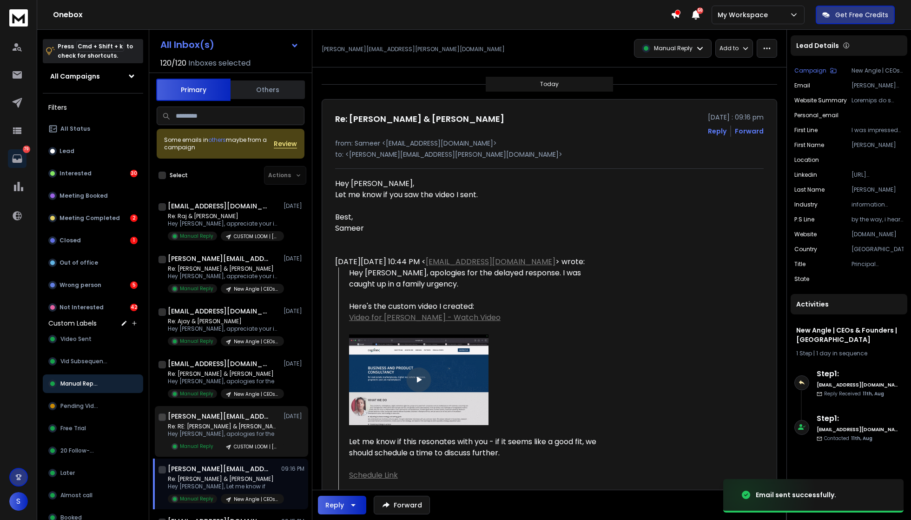
click at [219, 419] on h1 "[PERSON_NAME][EMAIL_ADDRESS][DOMAIN_NAME]" at bounding box center [219, 415] width 102 height 9
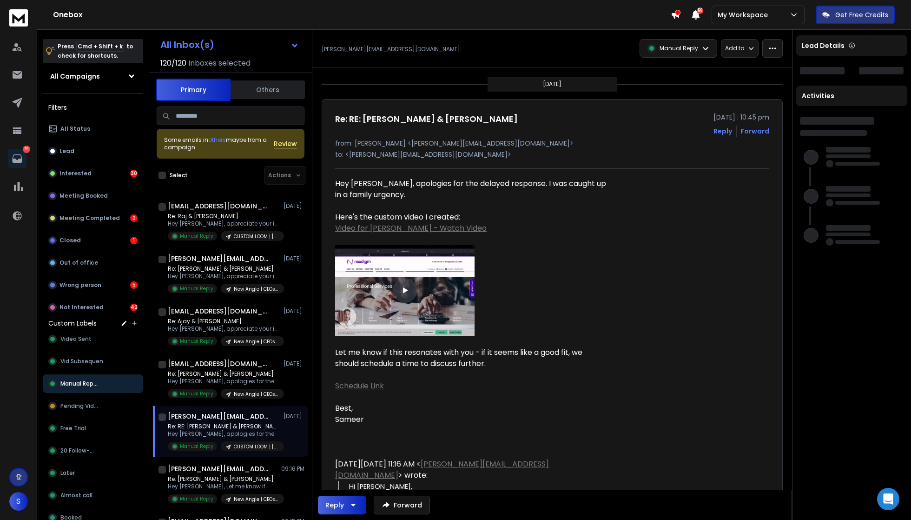
click at [333, 500] on div "Reply" at bounding box center [334, 504] width 19 height 9
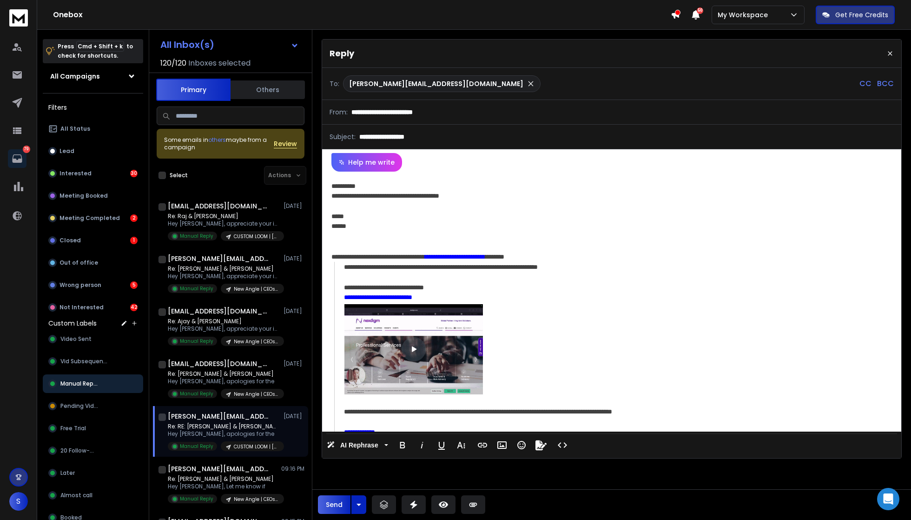
click at [331, 514] on button "Send" at bounding box center [334, 504] width 33 height 19
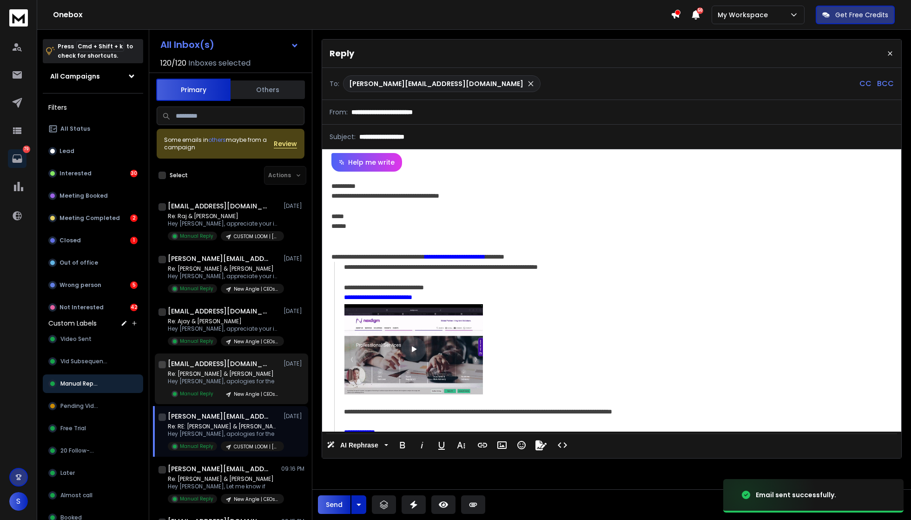
click at [259, 391] on div "New Angle | CEOs & Founders | [GEOGRAPHIC_DATA]" at bounding box center [252, 394] width 63 height 10
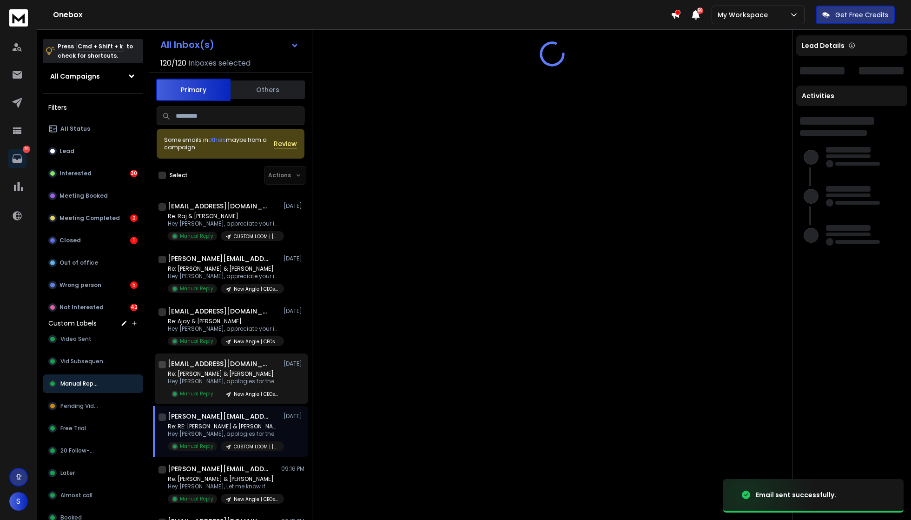
click at [259, 391] on div "New Angle | CEOs & Founders | [GEOGRAPHIC_DATA]" at bounding box center [252, 394] width 63 height 10
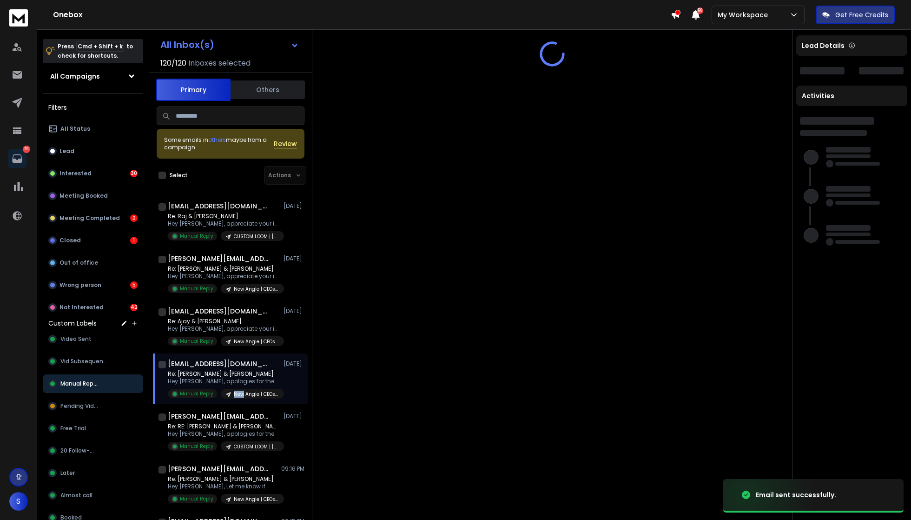
click at [259, 391] on div "New Angle | CEOs & Founders | [GEOGRAPHIC_DATA]" at bounding box center [252, 394] width 63 height 10
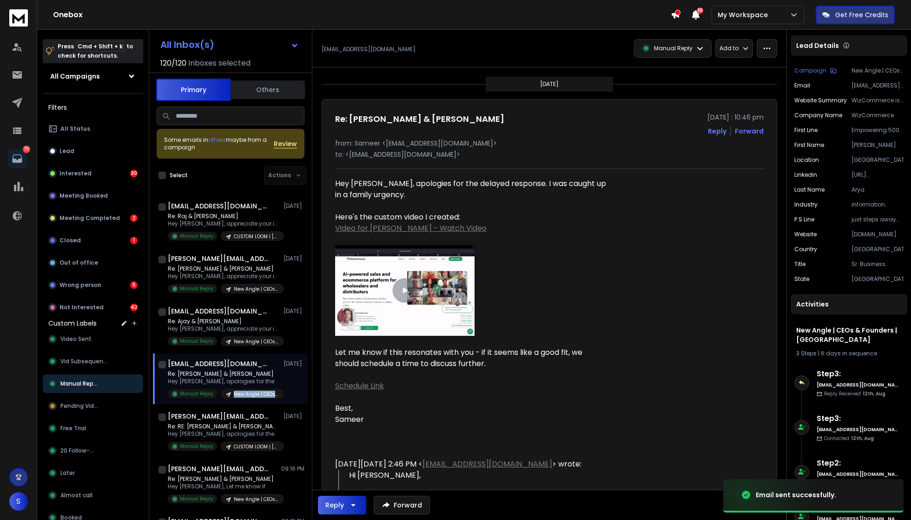
click at [265, 377] on p "Re: [PERSON_NAME] & [PERSON_NAME]" at bounding box center [224, 373] width 112 height 7
click at [332, 508] on div "Reply" at bounding box center [334, 504] width 19 height 9
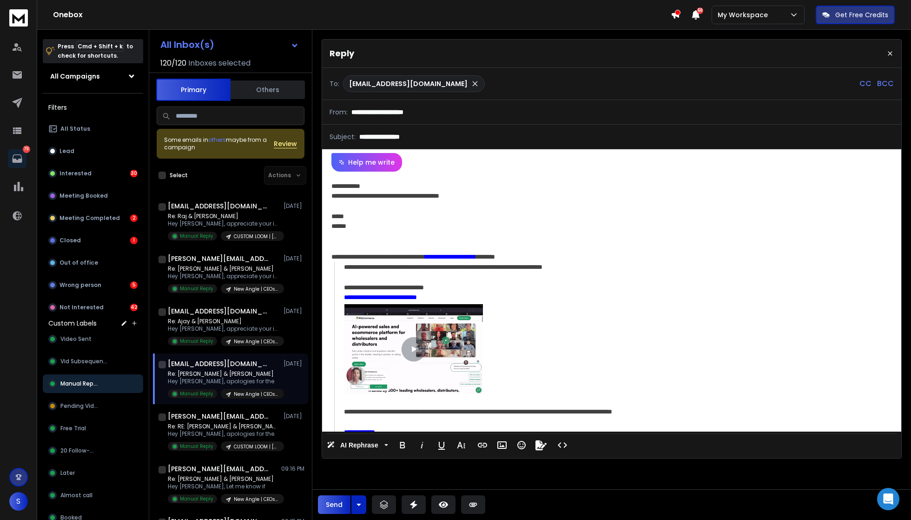
click at [341, 507] on button "Send" at bounding box center [334, 504] width 33 height 19
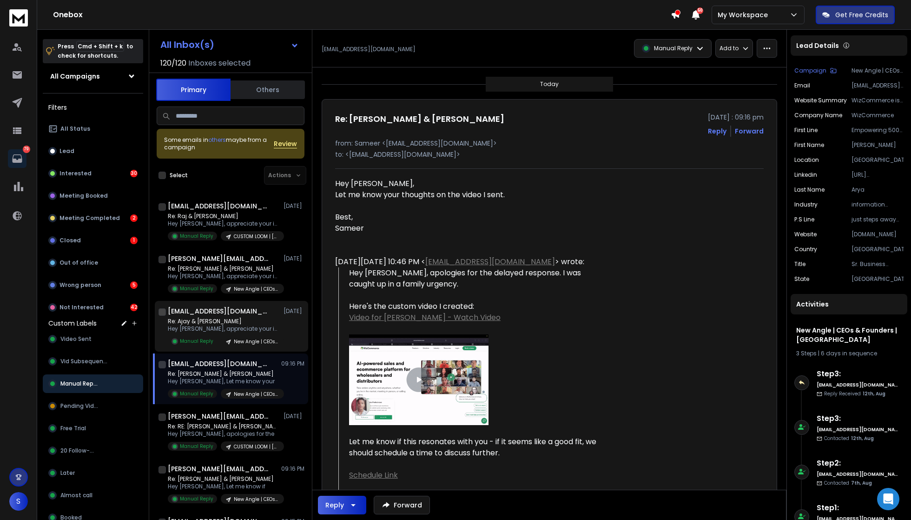
click at [281, 322] on div "Re: Ajay & Sam Hey Ajay, appreciate your interest. Here's Manual Reply New Angl…" at bounding box center [226, 331] width 116 height 28
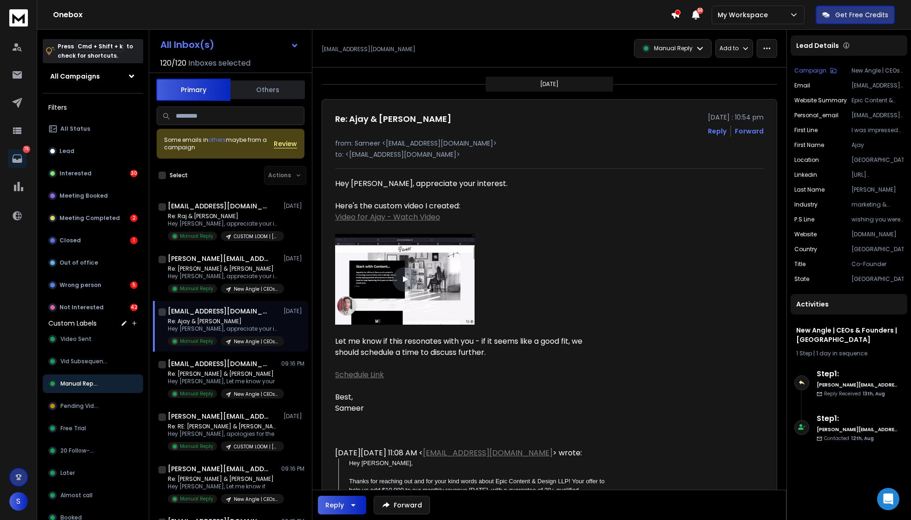
click at [337, 492] on div "Reply Forward" at bounding box center [549, 504] width 474 height 30
click at [329, 508] on div "Reply" at bounding box center [334, 504] width 19 height 9
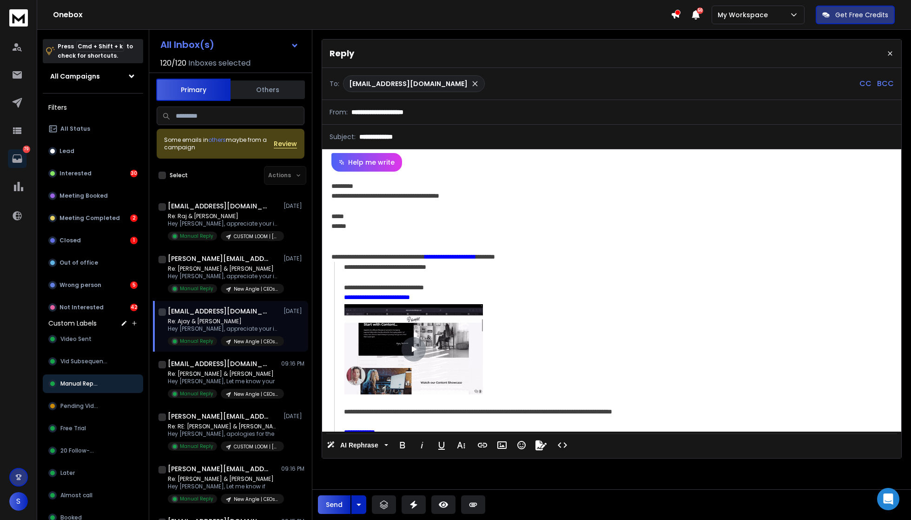
click at [331, 508] on button "Send" at bounding box center [334, 504] width 33 height 19
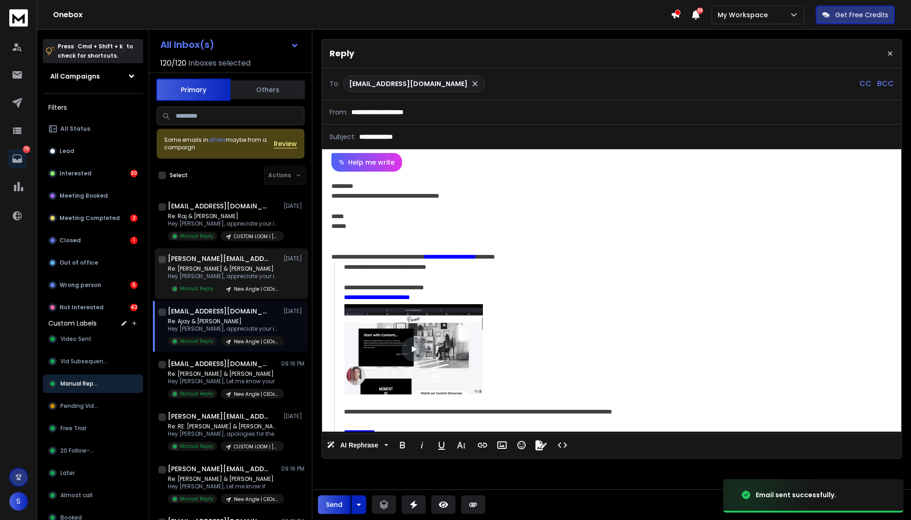
click at [246, 269] on p "Re: [PERSON_NAME] & [PERSON_NAME]" at bounding box center [224, 268] width 112 height 7
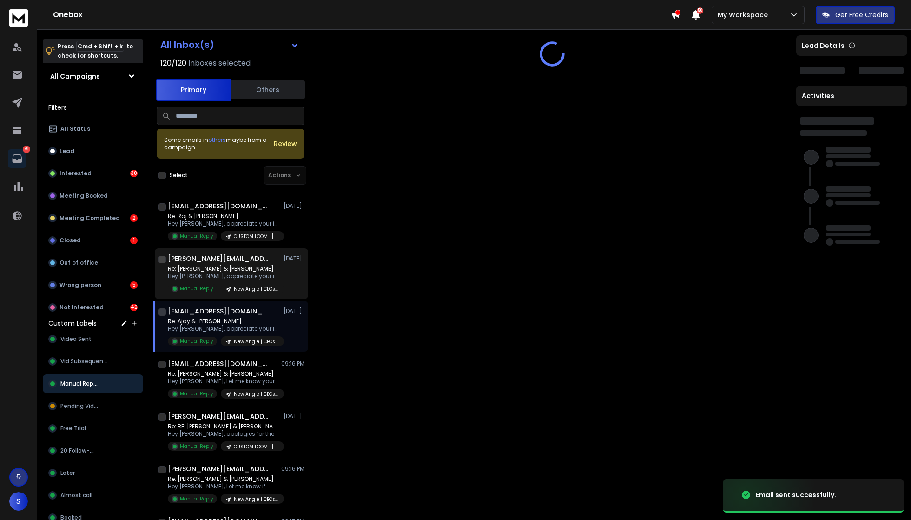
click at [246, 269] on p "Re: [PERSON_NAME] & [PERSON_NAME]" at bounding box center [224, 268] width 112 height 7
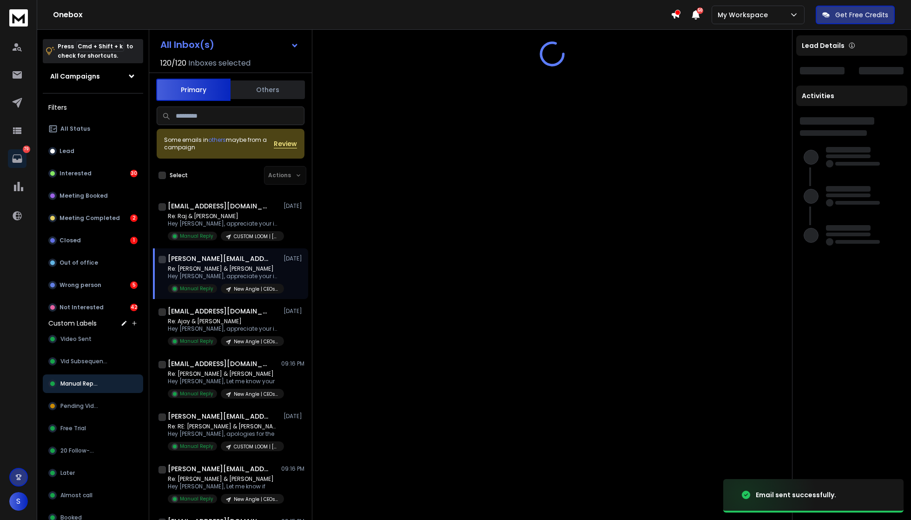
click at [246, 269] on p "Re: [PERSON_NAME] & [PERSON_NAME]" at bounding box center [224, 268] width 112 height 7
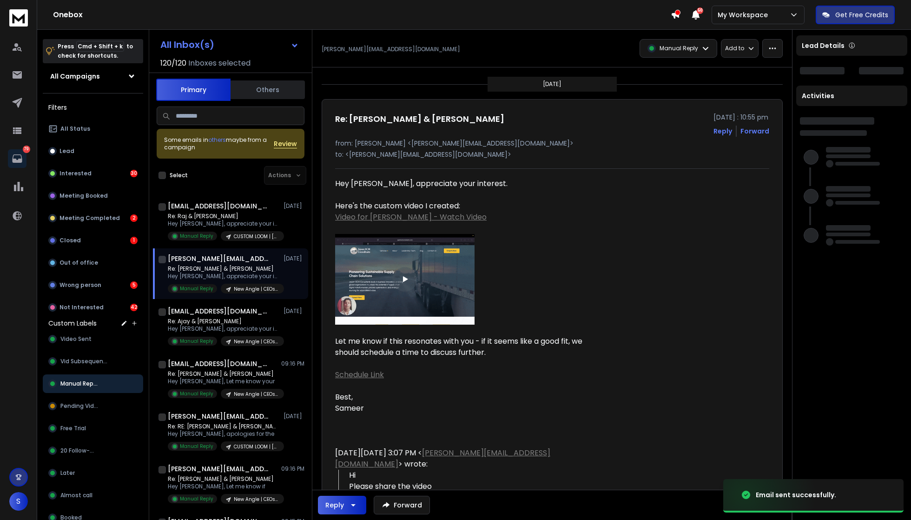
click at [246, 269] on p "Re: [PERSON_NAME] & [PERSON_NAME]" at bounding box center [224, 268] width 112 height 7
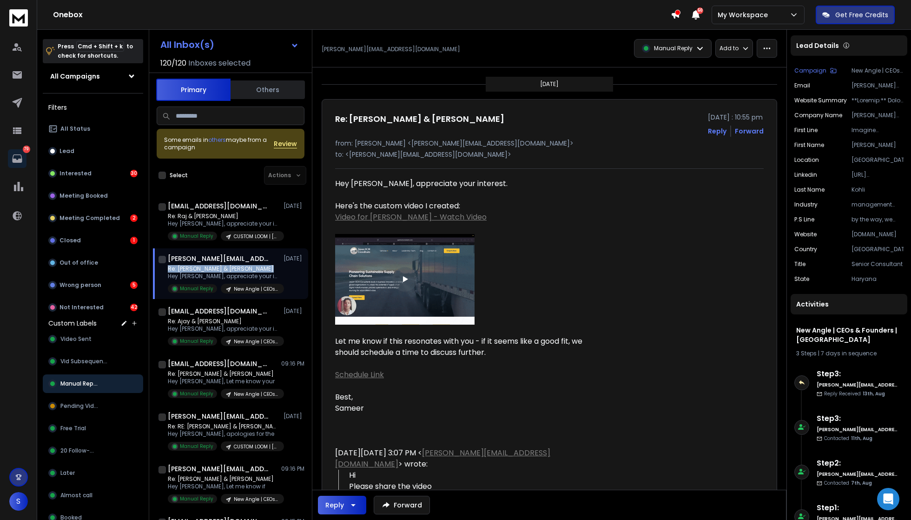
click at [328, 508] on div "Reply" at bounding box center [334, 504] width 19 height 9
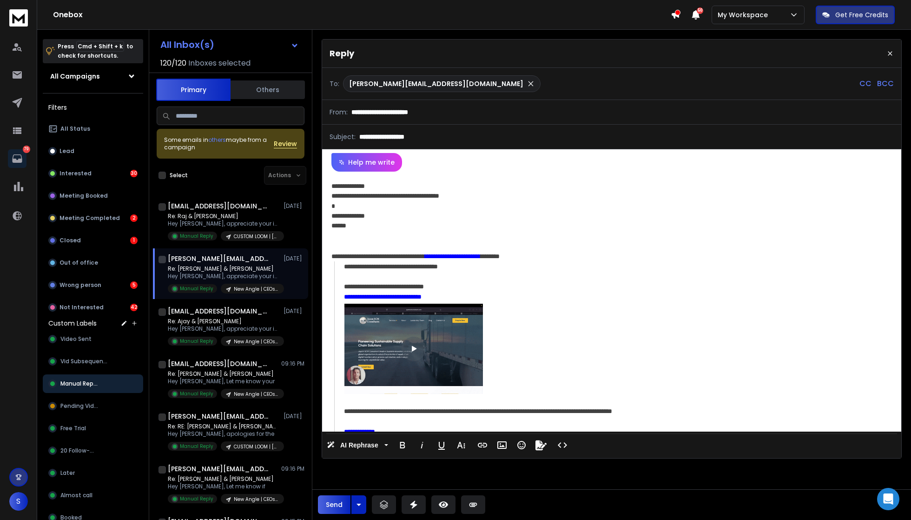
click at [322, 508] on button "Send" at bounding box center [334, 504] width 33 height 19
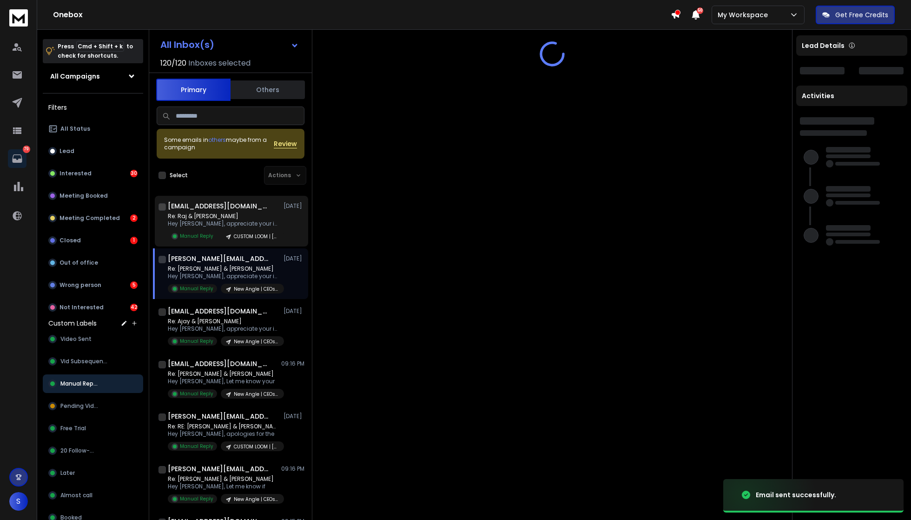
click at [248, 217] on p "Re: Raj & [PERSON_NAME]" at bounding box center [224, 215] width 112 height 7
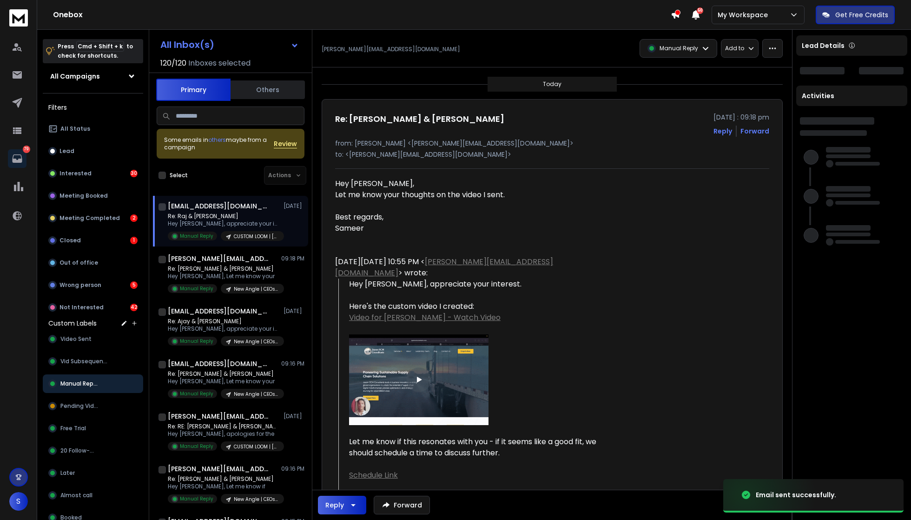
click at [248, 217] on p "Re: Raj & [PERSON_NAME]" at bounding box center [224, 215] width 112 height 7
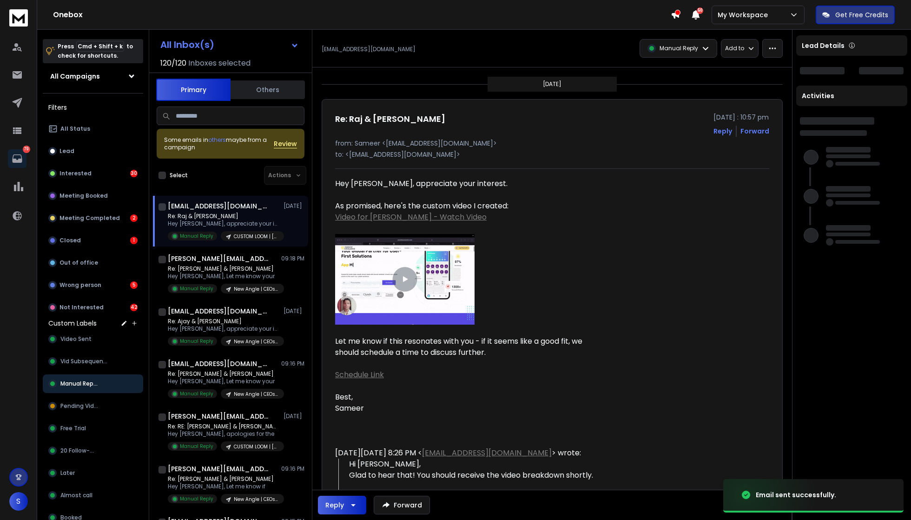
click at [248, 217] on p "Re: Raj & [PERSON_NAME]" at bounding box center [224, 215] width 112 height 7
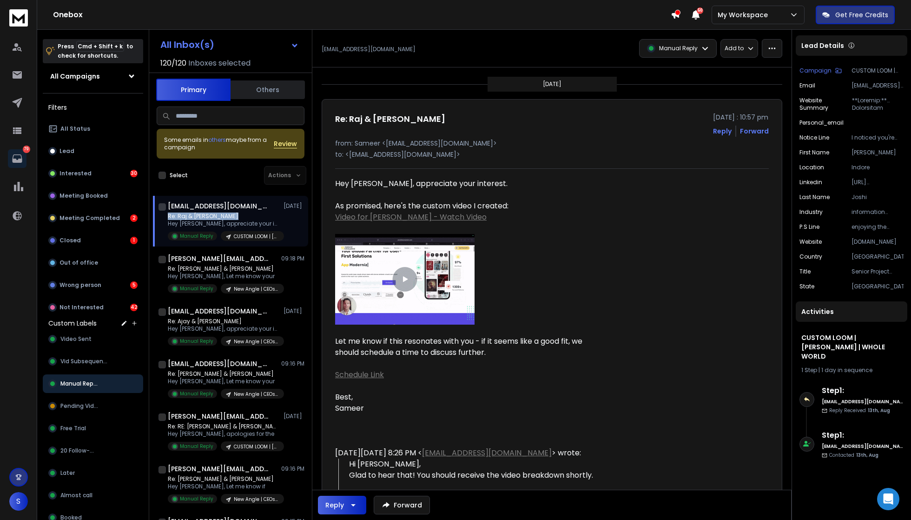
click at [341, 493] on div "Reply Forward" at bounding box center [551, 504] width 479 height 30
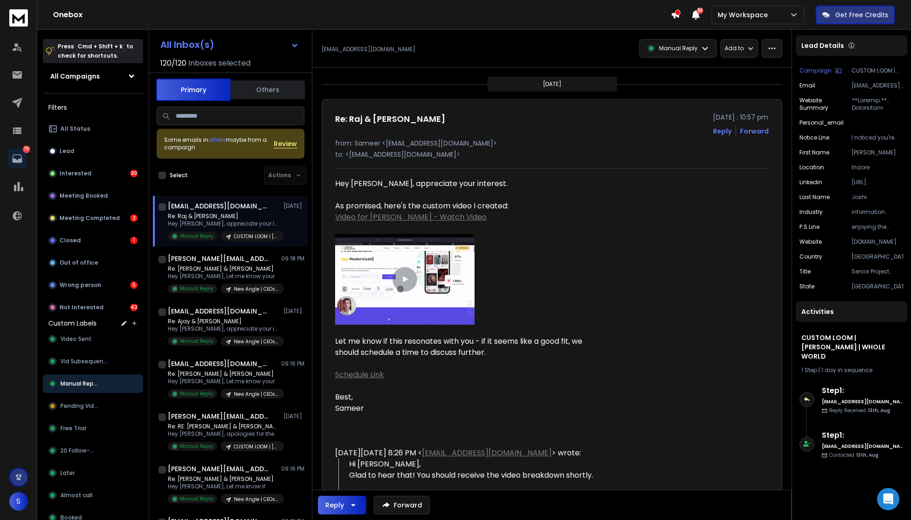
click at [330, 508] on div "Reply" at bounding box center [334, 504] width 19 height 9
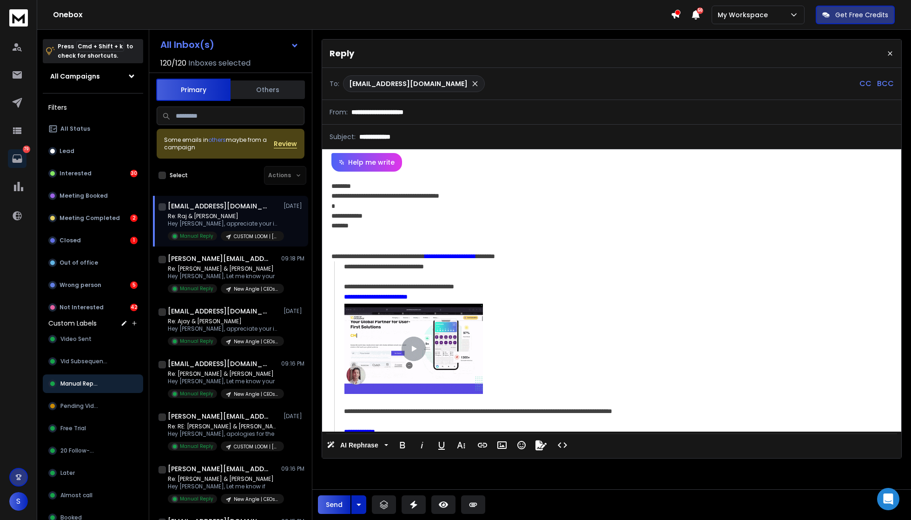
click at [337, 498] on button "Send" at bounding box center [334, 504] width 33 height 19
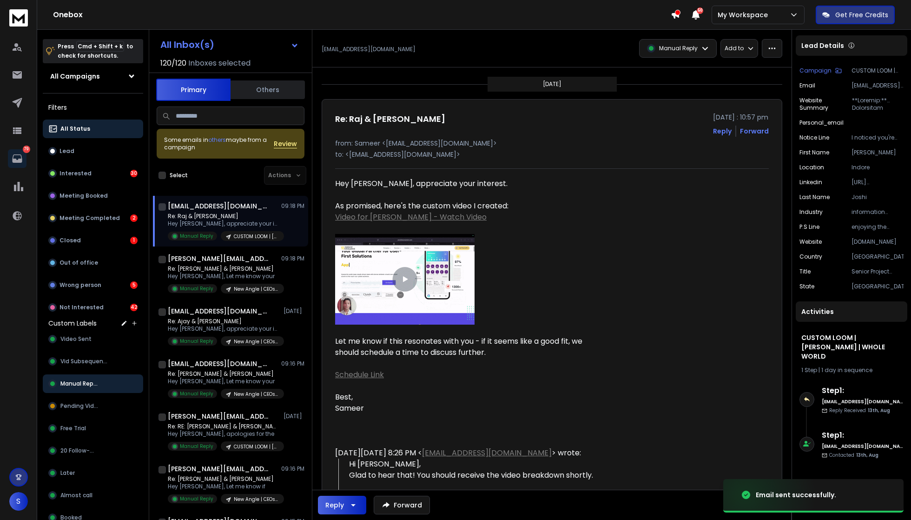
click at [82, 125] on p "All Status" at bounding box center [75, 128] width 30 height 7
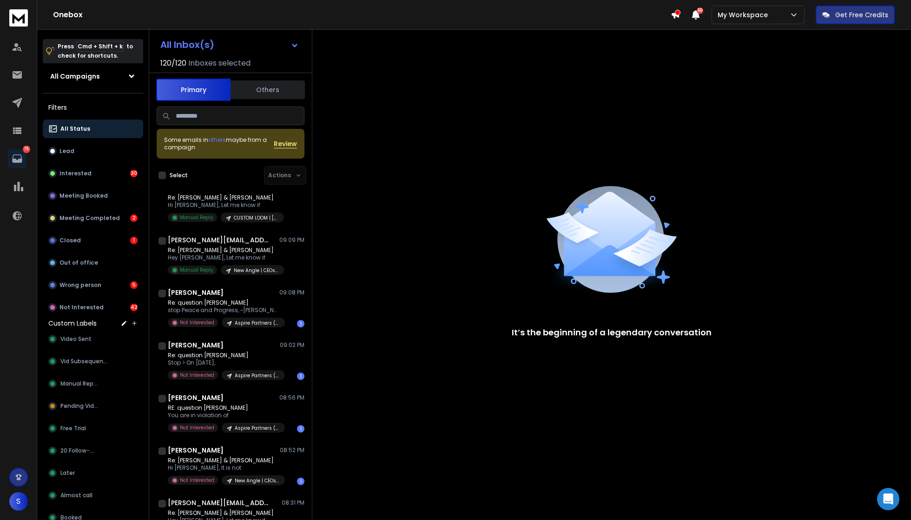
scroll to position [657, 0]
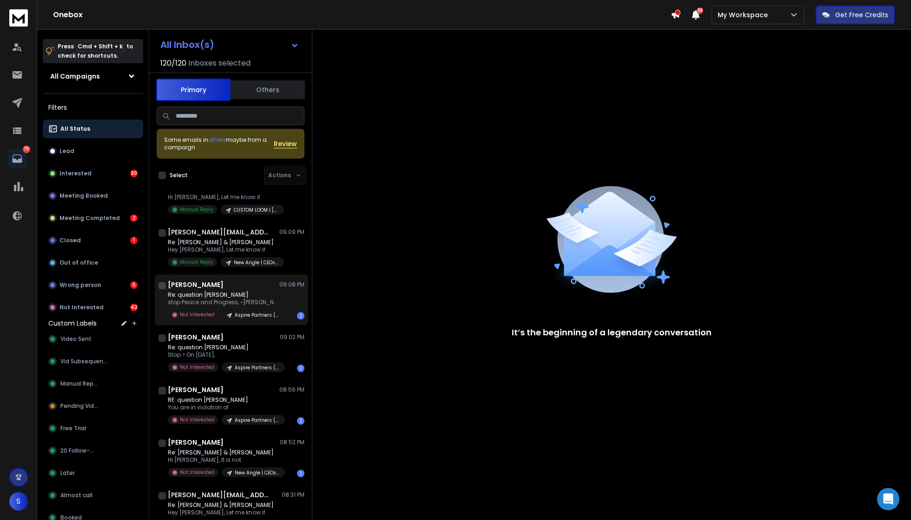
click at [248, 292] on div "Jehan Benton-Clark 09:08 PM Re: question Jehan stop Peace and Progress, ~Jehan …" at bounding box center [231, 299] width 153 height 51
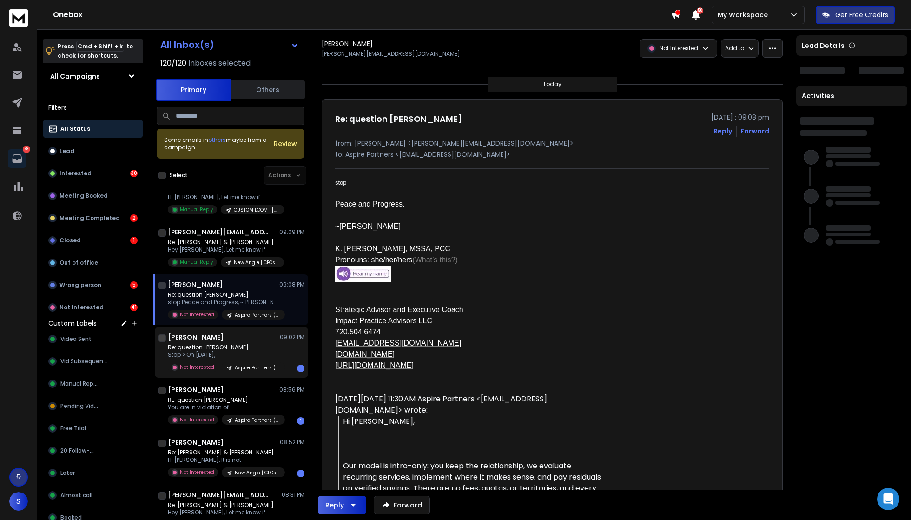
click at [232, 358] on p "Stop > On [DATE]," at bounding box center [224, 354] width 112 height 7
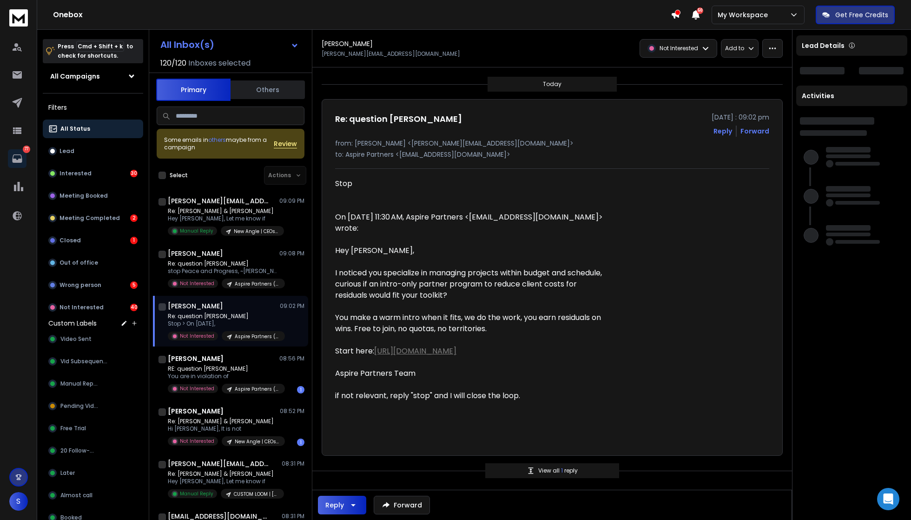
scroll to position [747, 0]
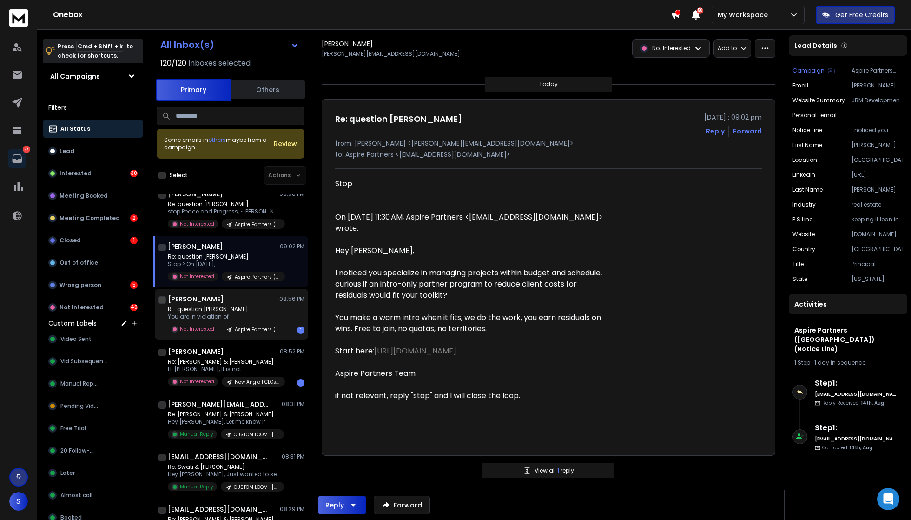
click at [232, 334] on div "Not Interested Aspire Partners (USA) (First Line)" at bounding box center [226, 329] width 117 height 10
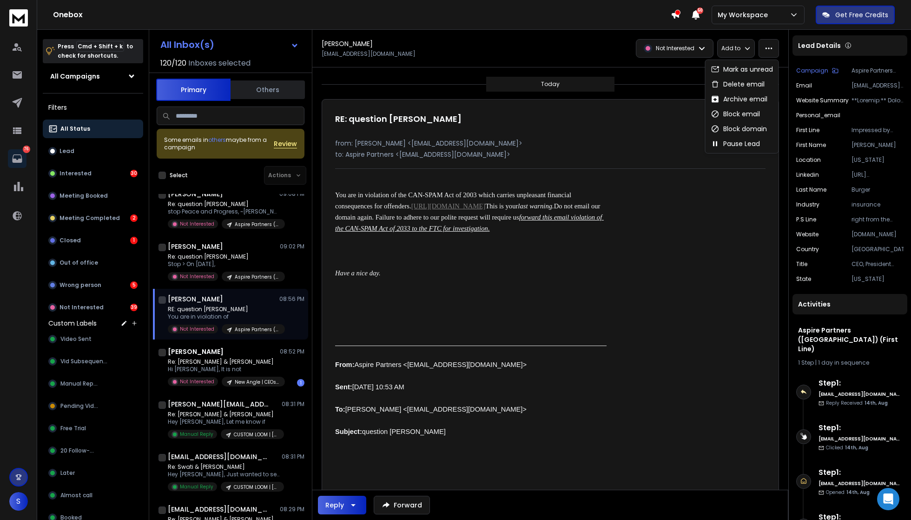
click at [767, 47] on icon "button" at bounding box center [768, 47] width 7 height 1
click at [751, 119] on div "Block email" at bounding box center [735, 113] width 49 height 9
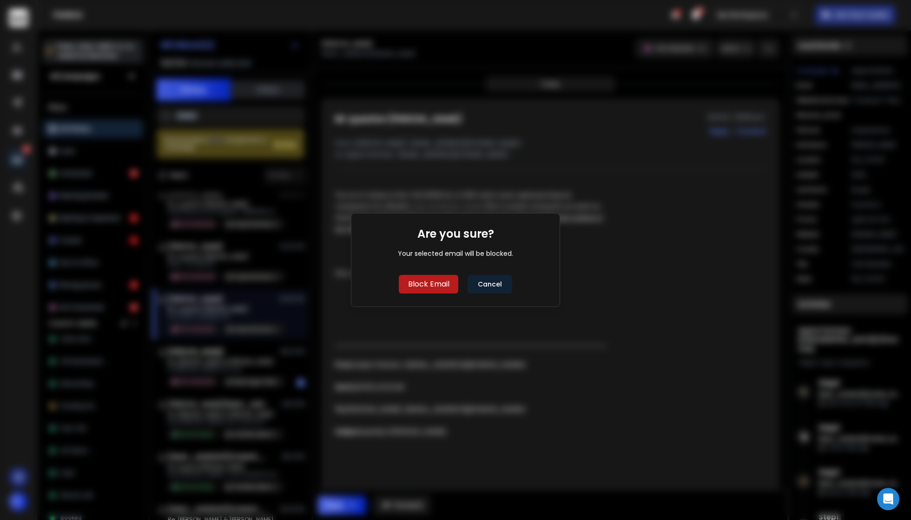
click at [413, 289] on button "Block Email" at bounding box center [428, 284] width 59 height 19
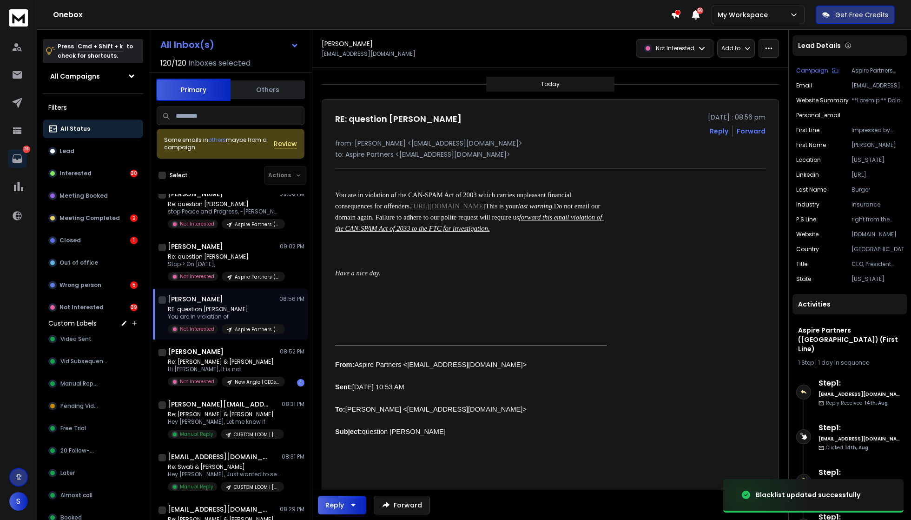
click at [768, 53] on icon "button" at bounding box center [769, 48] width 8 height 8
click at [749, 133] on div "Block domain" at bounding box center [739, 128] width 56 height 9
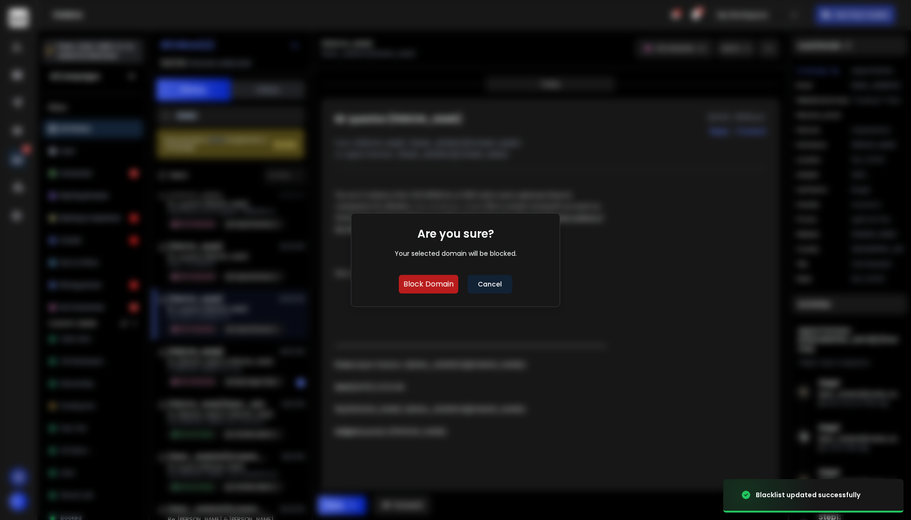
click at [440, 279] on button "Block Domain" at bounding box center [428, 284] width 59 height 19
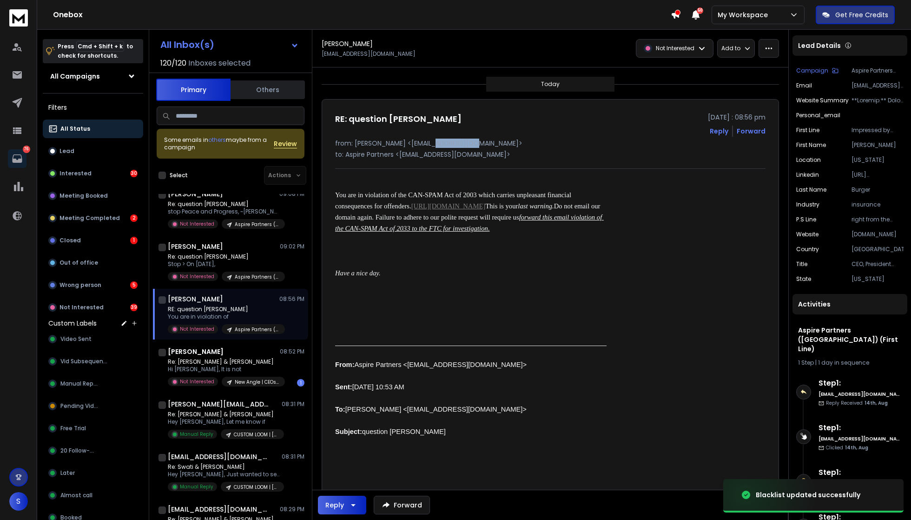
drag, startPoint x: 435, startPoint y: 145, endPoint x: 473, endPoint y: 140, distance: 38.5
click at [473, 140] on p "from: Doug Burger <dburger@greatpointins.com>" at bounding box center [550, 143] width 430 height 9
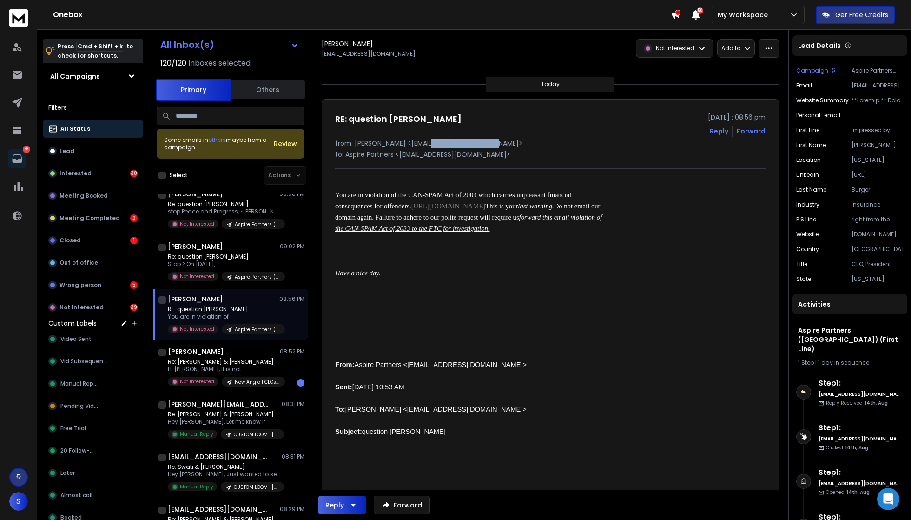
drag, startPoint x: 434, startPoint y: 144, endPoint x: 489, endPoint y: 139, distance: 55.5
click at [489, 139] on p "from: Doug Burger <dburger@greatpointins.com>" at bounding box center [550, 143] width 430 height 9
copy p "[DOMAIN_NAME]"
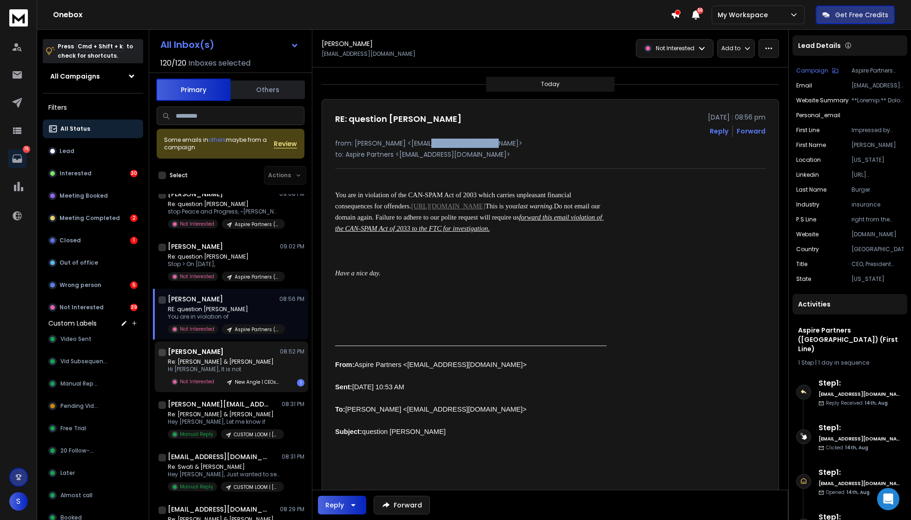
click at [226, 386] on div "Not Interested New Angle | CEOs & Founders | USA" at bounding box center [226, 381] width 117 height 10
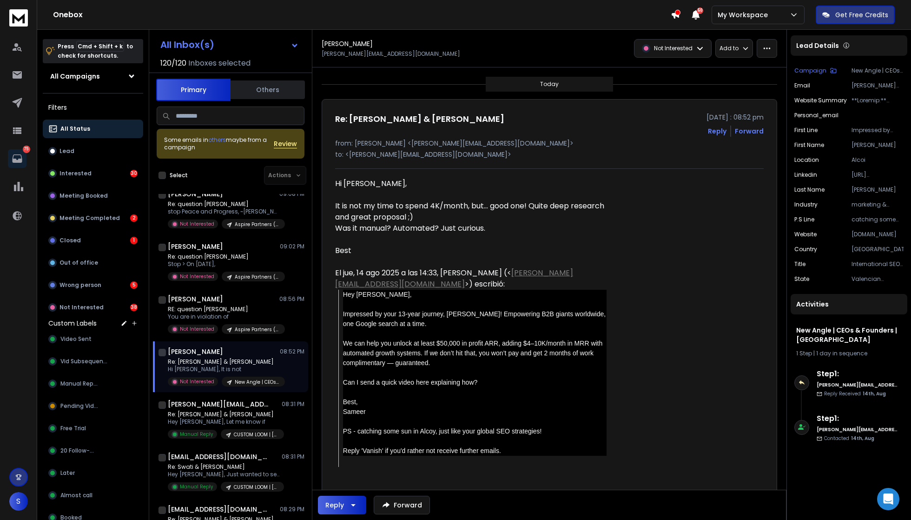
click at [692, 43] on div "Not Interested" at bounding box center [672, 49] width 77 height 18
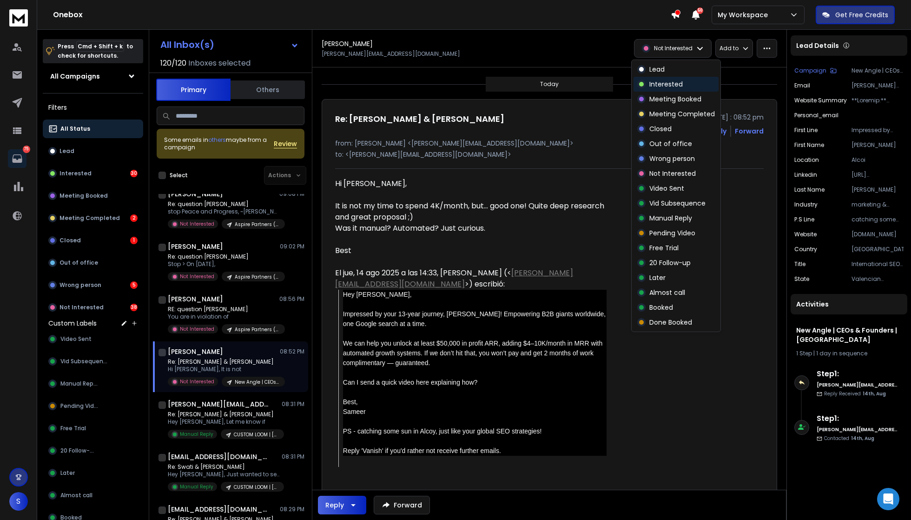
click at [663, 83] on p "Interested" at bounding box center [665, 83] width 33 height 9
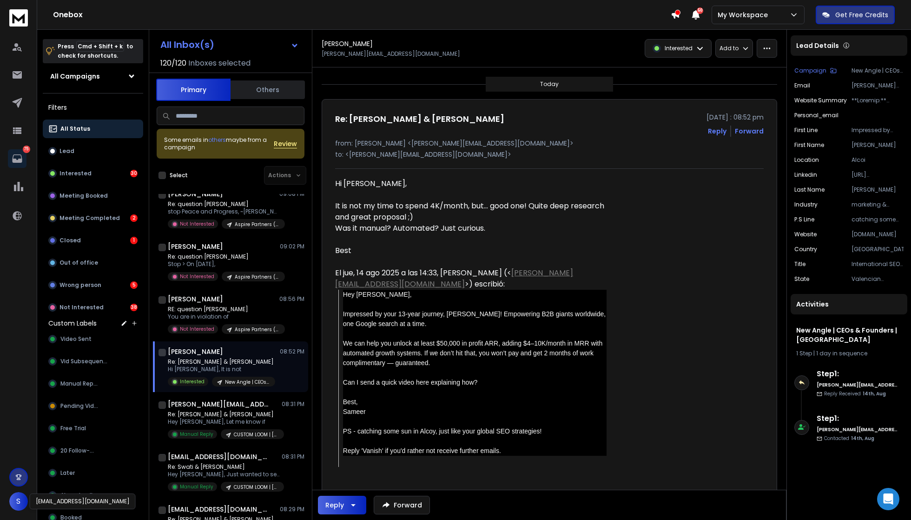
click at [12, 505] on span "S" at bounding box center [18, 501] width 19 height 19
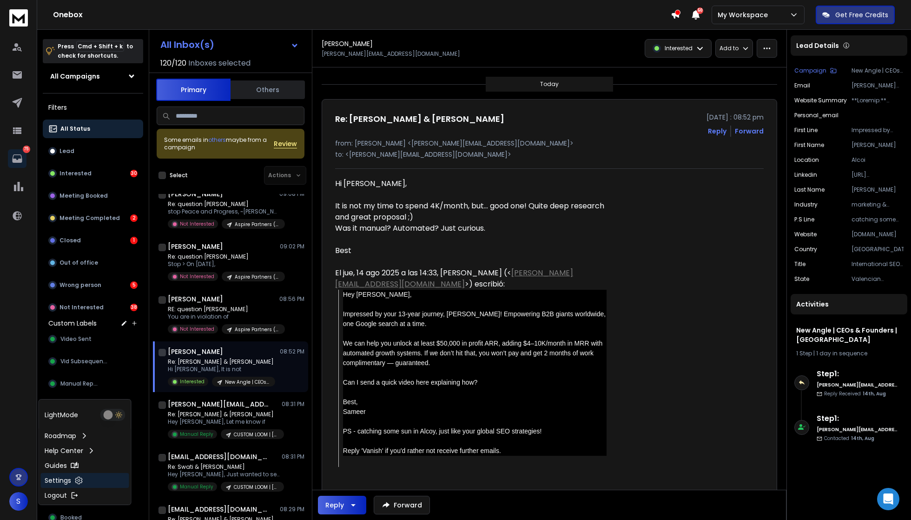
click at [93, 488] on div "Settings" at bounding box center [85, 480] width 88 height 15
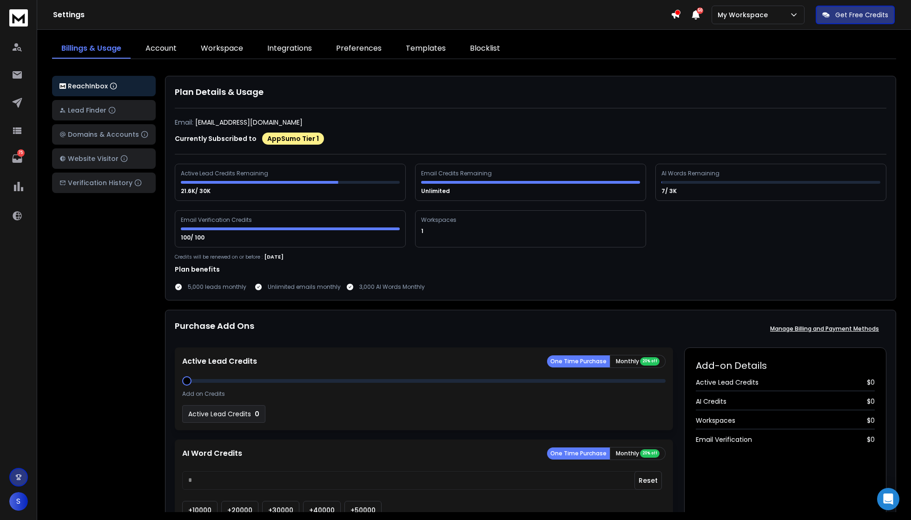
click at [471, 45] on link "Blocklist" at bounding box center [485, 49] width 49 height 20
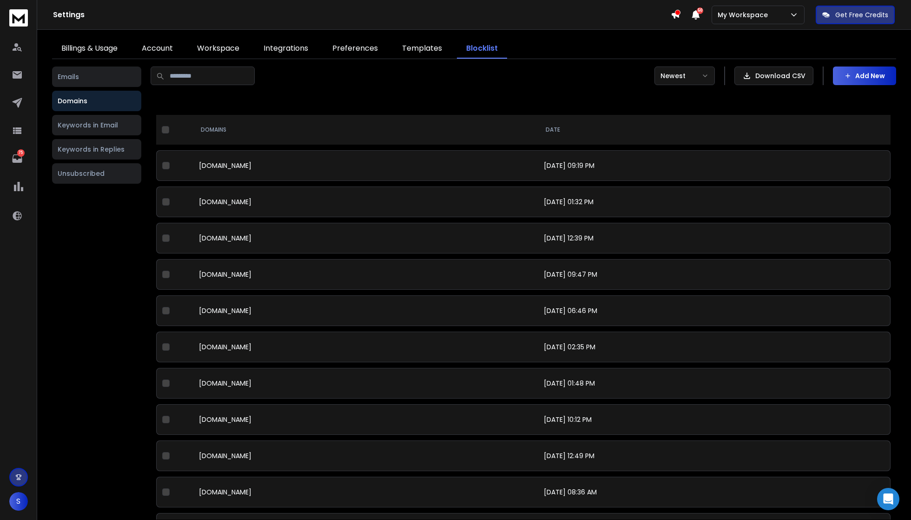
click at [93, 99] on button "Domains" at bounding box center [96, 101] width 89 height 20
click at [205, 80] on input at bounding box center [203, 75] width 104 height 19
paste input "**********"
type input "**********"
click at [17, 164] on icon at bounding box center [17, 158] width 11 height 11
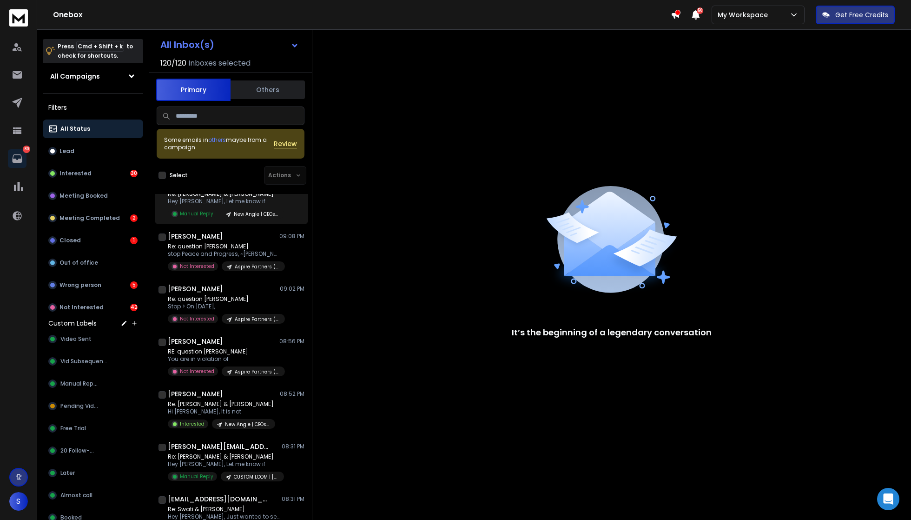
scroll to position [759, 0]
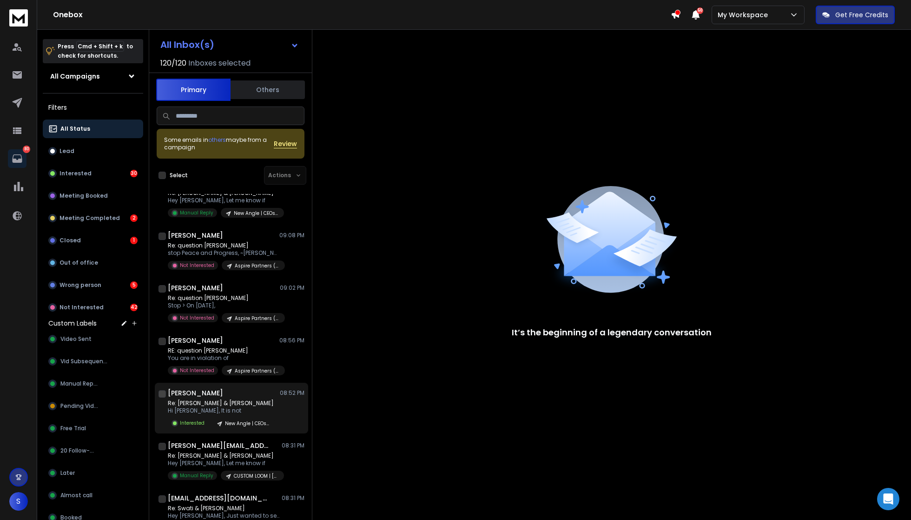
click at [242, 407] on p "Re: [PERSON_NAME] & [PERSON_NAME]" at bounding box center [221, 402] width 107 height 7
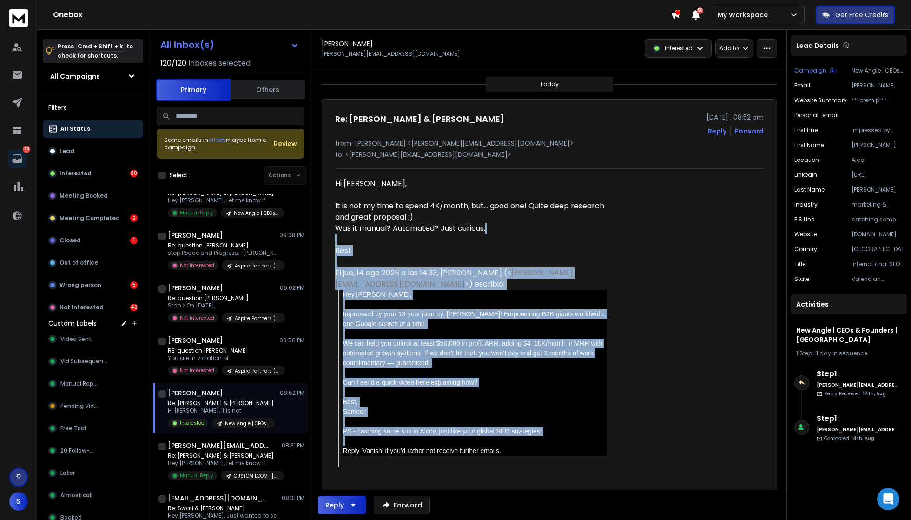
drag, startPoint x: 523, startPoint y: 437, endPoint x: 362, endPoint y: 238, distance: 256.7
click at [362, 237] on div "Hi [PERSON_NAME], It is not my time to spend 4K/month, but... good one! Quite d…" at bounding box center [470, 350] width 271 height 344
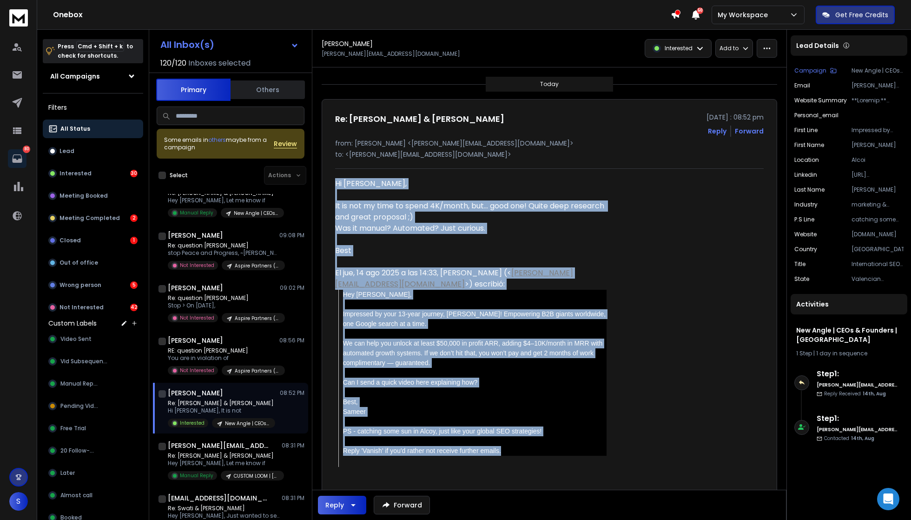
drag, startPoint x: 507, startPoint y: 439, endPoint x: 333, endPoint y: 177, distance: 314.5
click at [333, 177] on div "Re: [PERSON_NAME] & [PERSON_NAME] [DATE] : 08:52 pm Reply Forward from: [PERSON…" at bounding box center [549, 332] width 455 height 466
copy div "Hi [PERSON_NAME], It is not my time to spend 4K/month, but... good one! Quite d…"
click at [389, 302] on div at bounding box center [475, 304] width 264 height 10
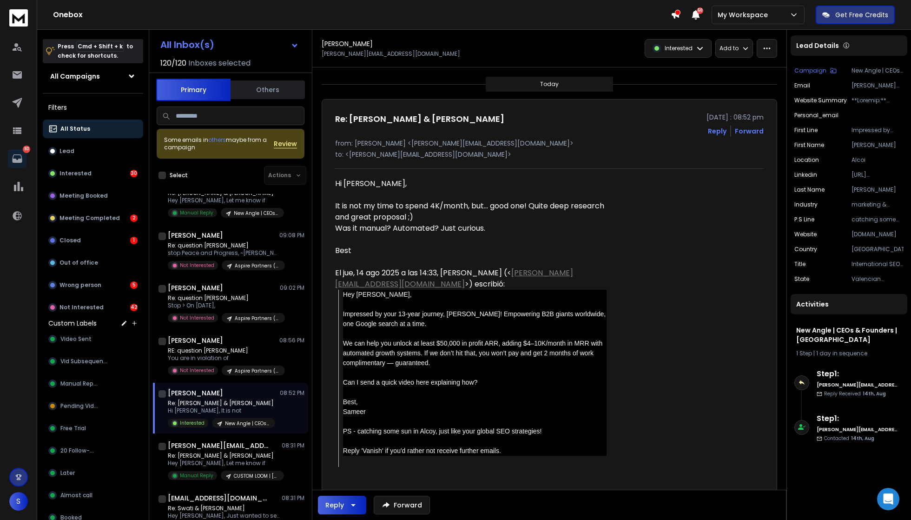
click at [336, 510] on div "Reply" at bounding box center [341, 504] width 33 height 11
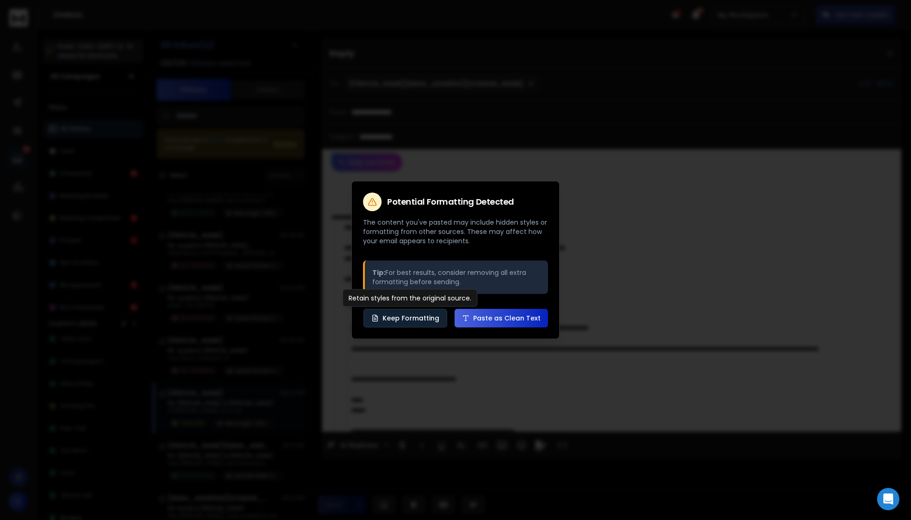
click at [408, 318] on button "Keep Formatting" at bounding box center [405, 318] width 84 height 19
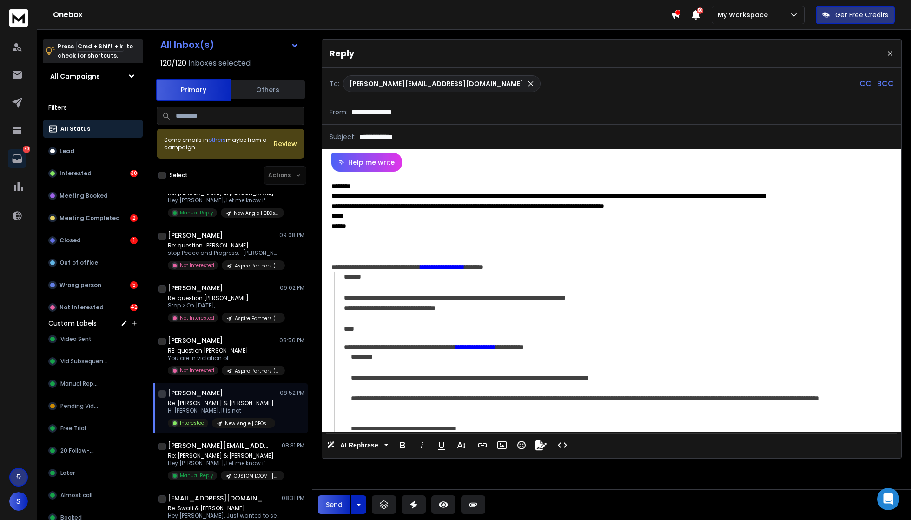
click at [328, 221] on div "**********" at bounding box center [611, 301] width 579 height 260
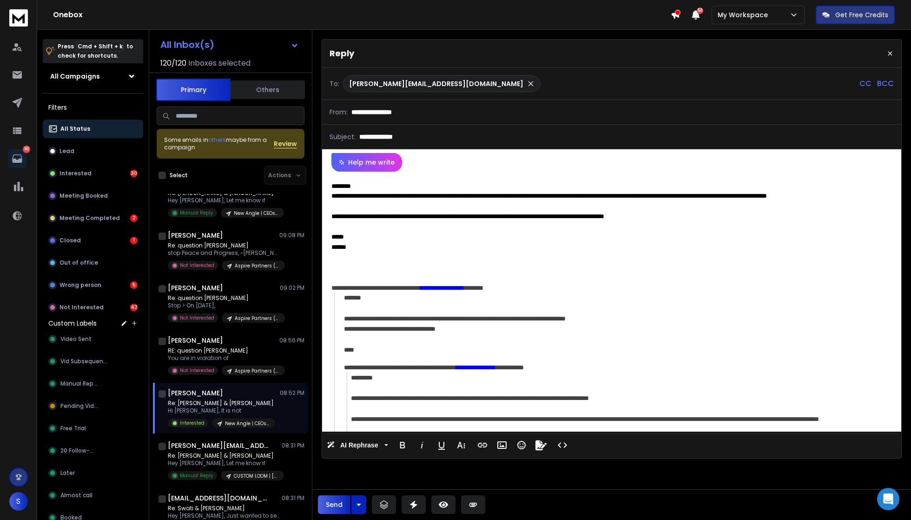
click at [442, 198] on p "**********" at bounding box center [610, 196] width 558 height 10
click at [551, 195] on p "**********" at bounding box center [610, 196] width 558 height 10
click at [556, 199] on p "**********" at bounding box center [610, 196] width 558 height 10
click at [655, 216] on p "**********" at bounding box center [610, 216] width 558 height 10
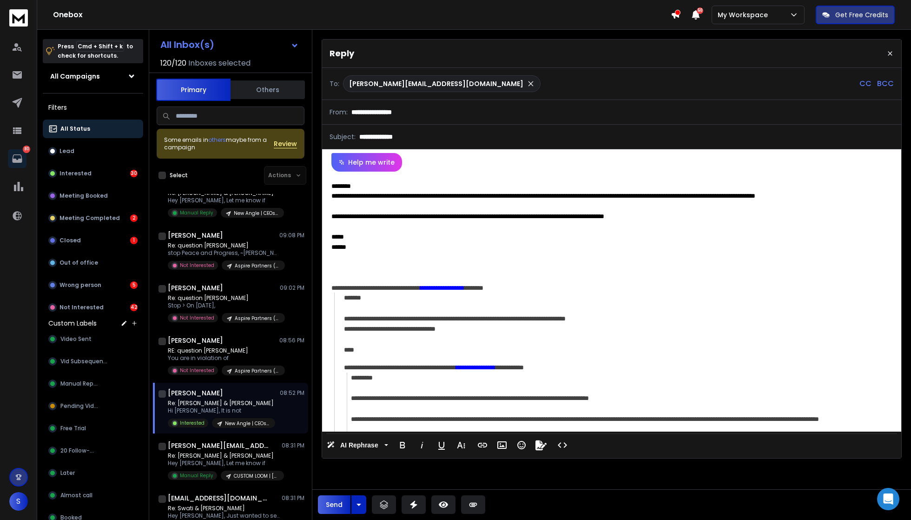
click at [686, 200] on p "**********" at bounding box center [610, 196] width 558 height 10
click at [753, 192] on p "**********" at bounding box center [610, 196] width 558 height 10
click at [798, 200] on p "**********" at bounding box center [610, 196] width 558 height 10
click at [831, 200] on p "**********" at bounding box center [610, 196] width 558 height 10
click at [668, 231] on div at bounding box center [611, 226] width 561 height 10
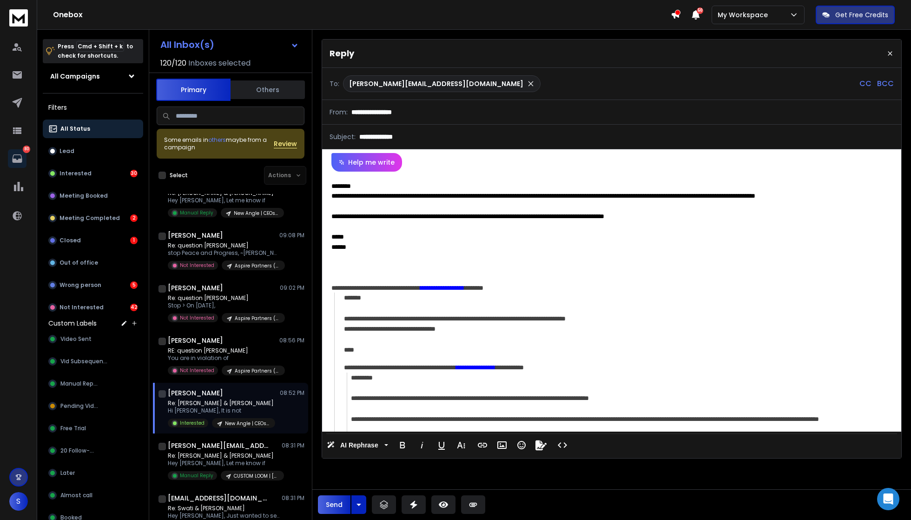
click at [620, 235] on p "***** ******" at bounding box center [610, 241] width 558 height 20
click at [469, 224] on div at bounding box center [611, 226] width 561 height 10
click at [517, 224] on div at bounding box center [611, 226] width 561 height 10
click at [566, 220] on p "**********" at bounding box center [610, 216] width 558 height 10
click at [627, 218] on p "**********" at bounding box center [610, 216] width 558 height 10
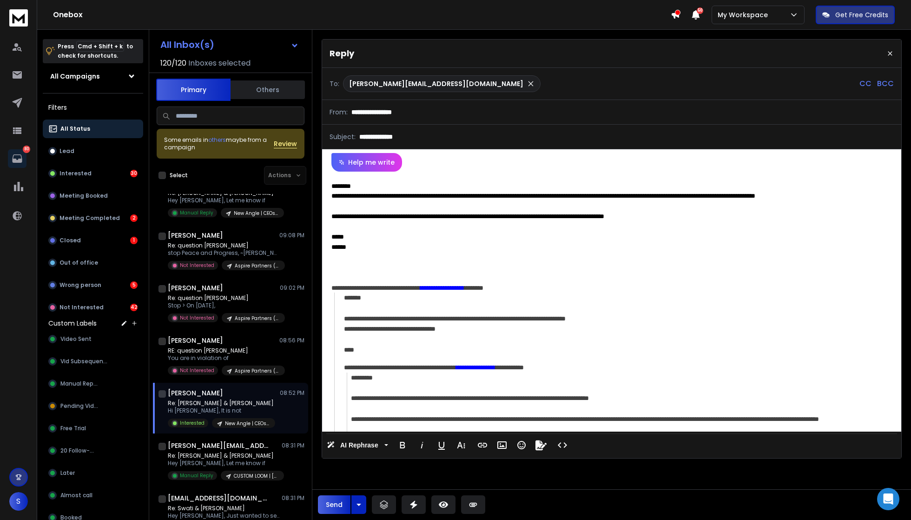
click at [669, 217] on p "**********" at bounding box center [610, 216] width 558 height 10
click at [698, 217] on p "**********" at bounding box center [610, 216] width 558 height 10
click at [811, 218] on p "**********" at bounding box center [610, 216] width 558 height 10
drag, startPoint x: 831, startPoint y: 218, endPoint x: 808, endPoint y: 219, distance: 23.7
click at [808, 219] on p "**********" at bounding box center [610, 216] width 558 height 10
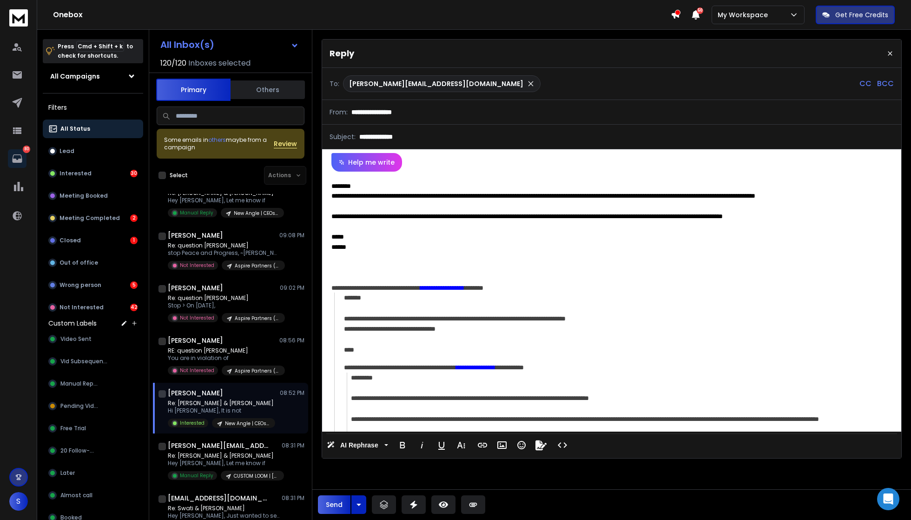
click at [337, 504] on button "Send" at bounding box center [334, 504] width 33 height 19
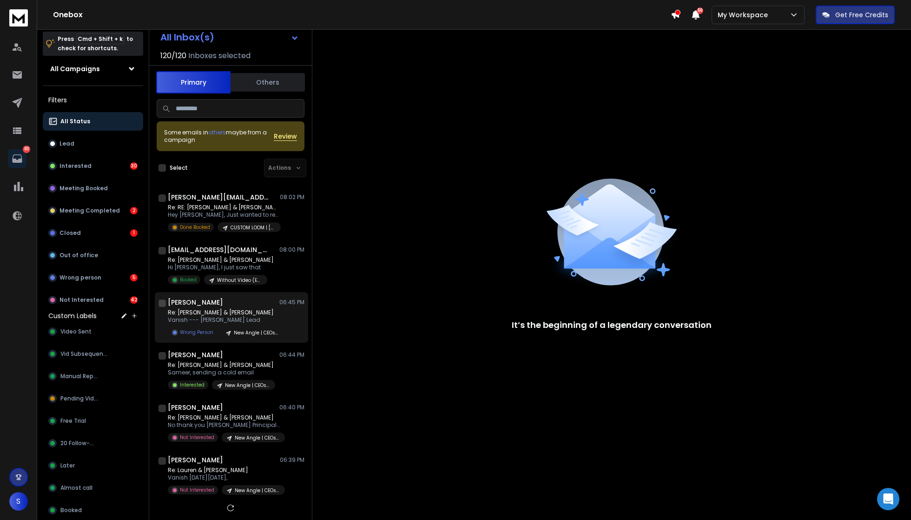
scroll to position [8, 0]
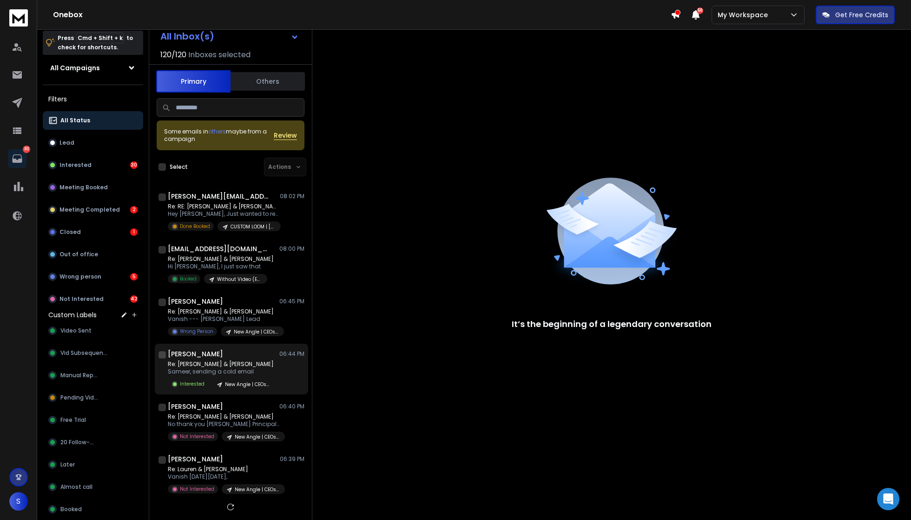
click at [241, 383] on p "New Angle | CEOs & Founders | [GEOGRAPHIC_DATA]" at bounding box center [247, 384] width 45 height 7
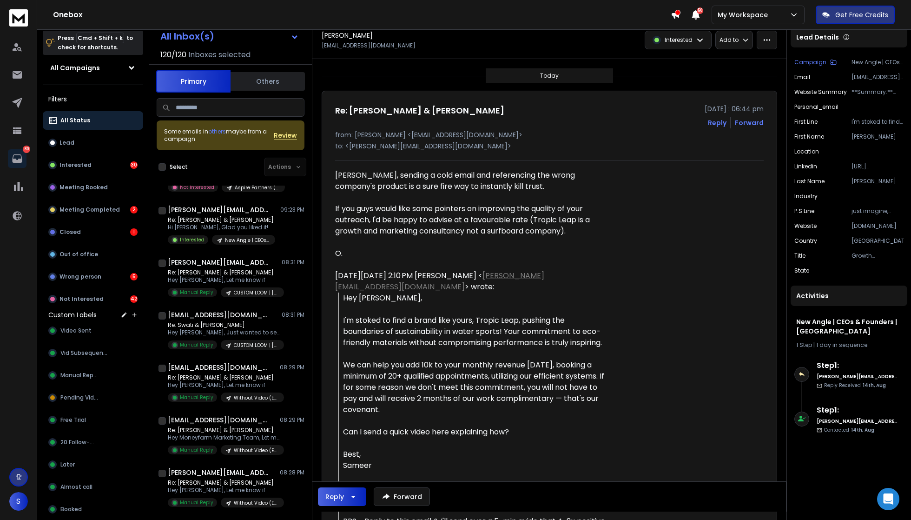
scroll to position [773, 0]
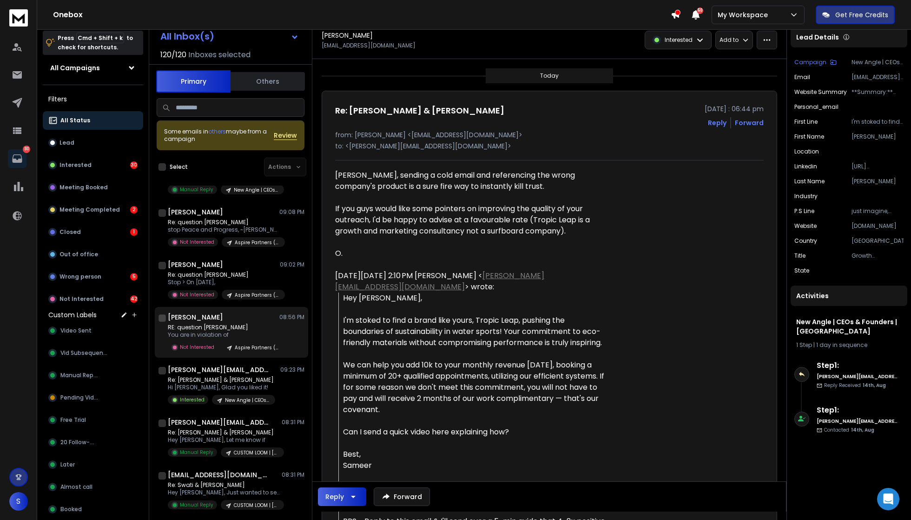
click at [231, 331] on p "RE: question [PERSON_NAME]" at bounding box center [224, 326] width 112 height 7
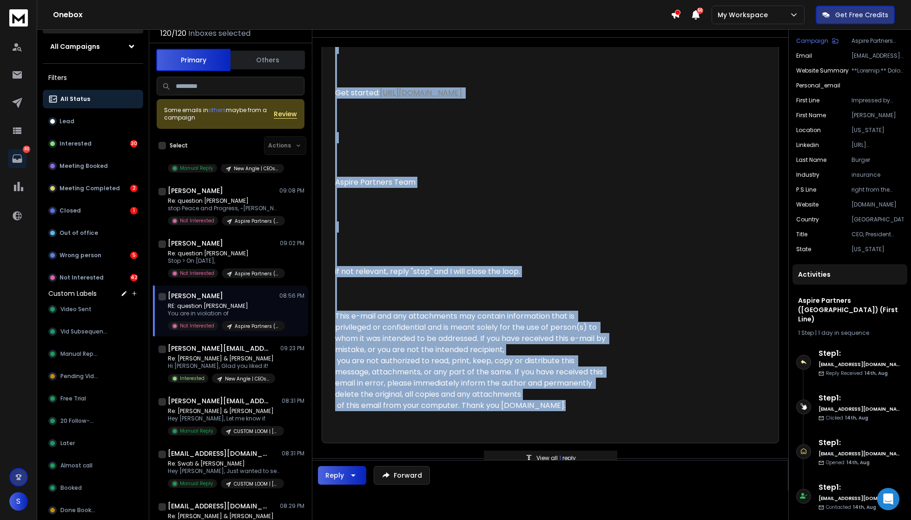
scroll to position [779, 0]
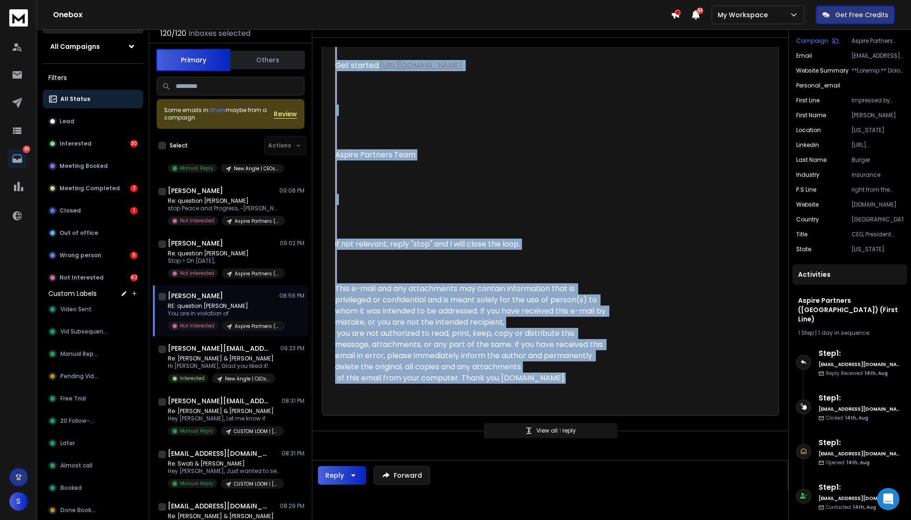
drag, startPoint x: 331, startPoint y: 184, endPoint x: 584, endPoint y: 519, distance: 420.2
copy div "Lor ips do sitametco ad eli SED-DOEI Tem in 1305 utlab etdolor magnaaliqu enima…"
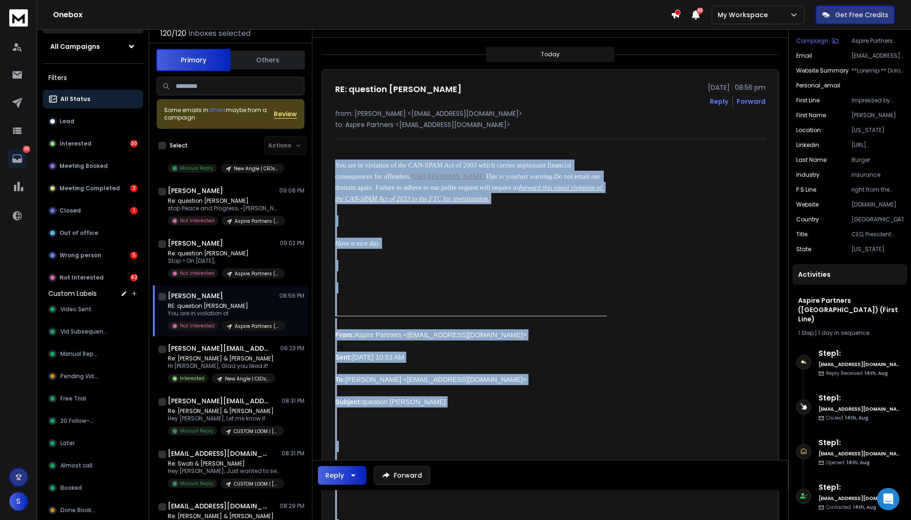
scroll to position [24, 0]
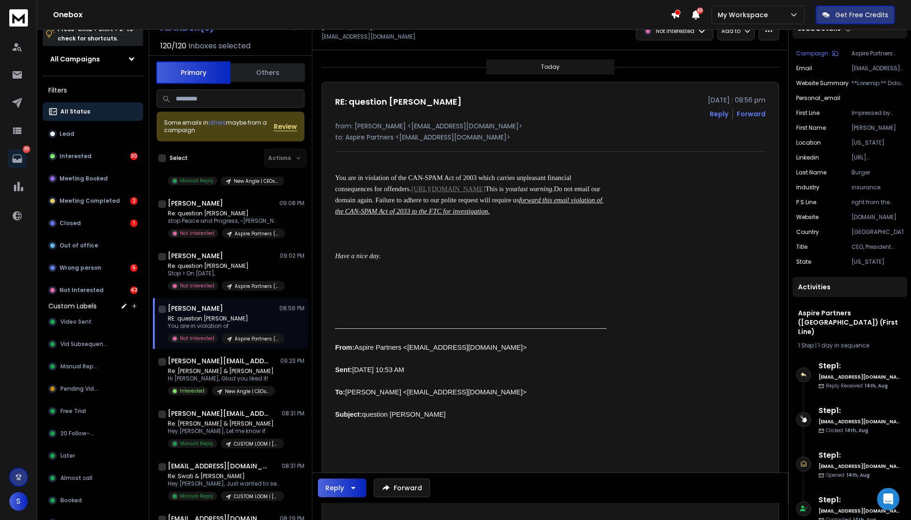
scroll to position [15, 0]
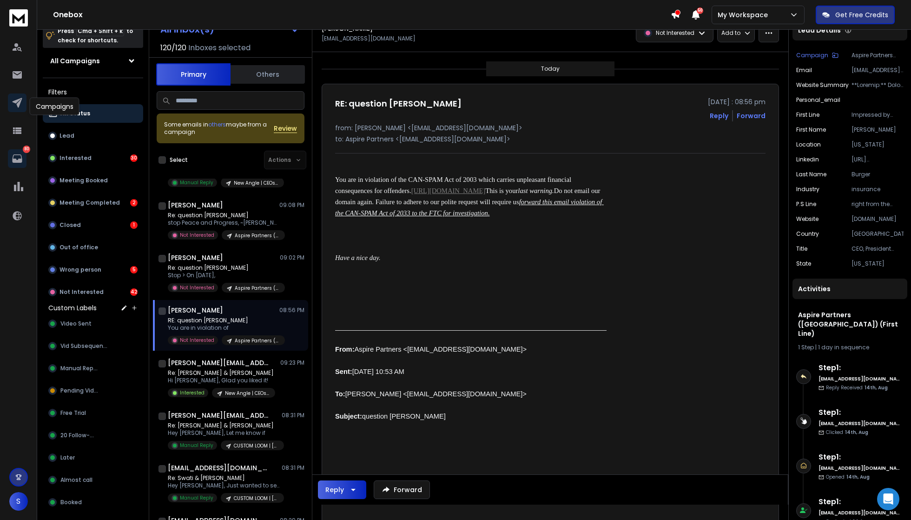
click at [8, 106] on link at bounding box center [17, 102] width 19 height 19
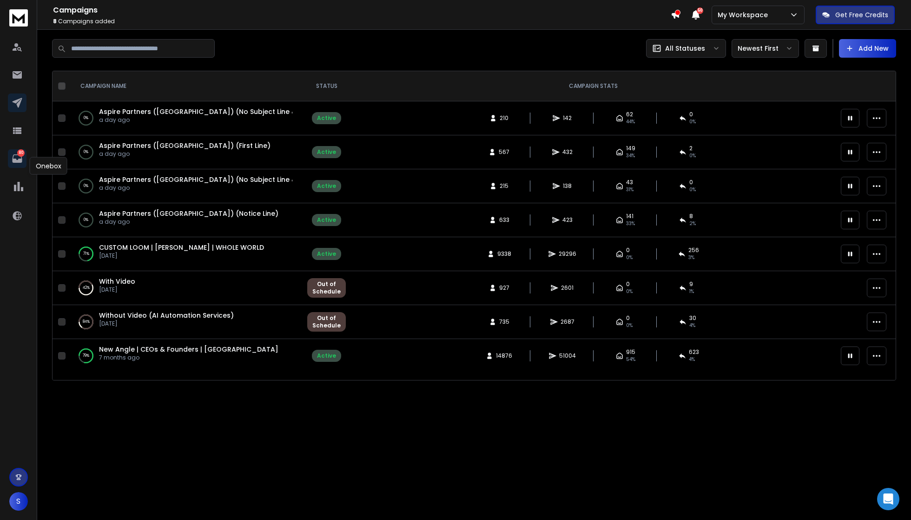
click at [12, 164] on icon at bounding box center [17, 158] width 11 height 11
